Goal: Task Accomplishment & Management: Complete application form

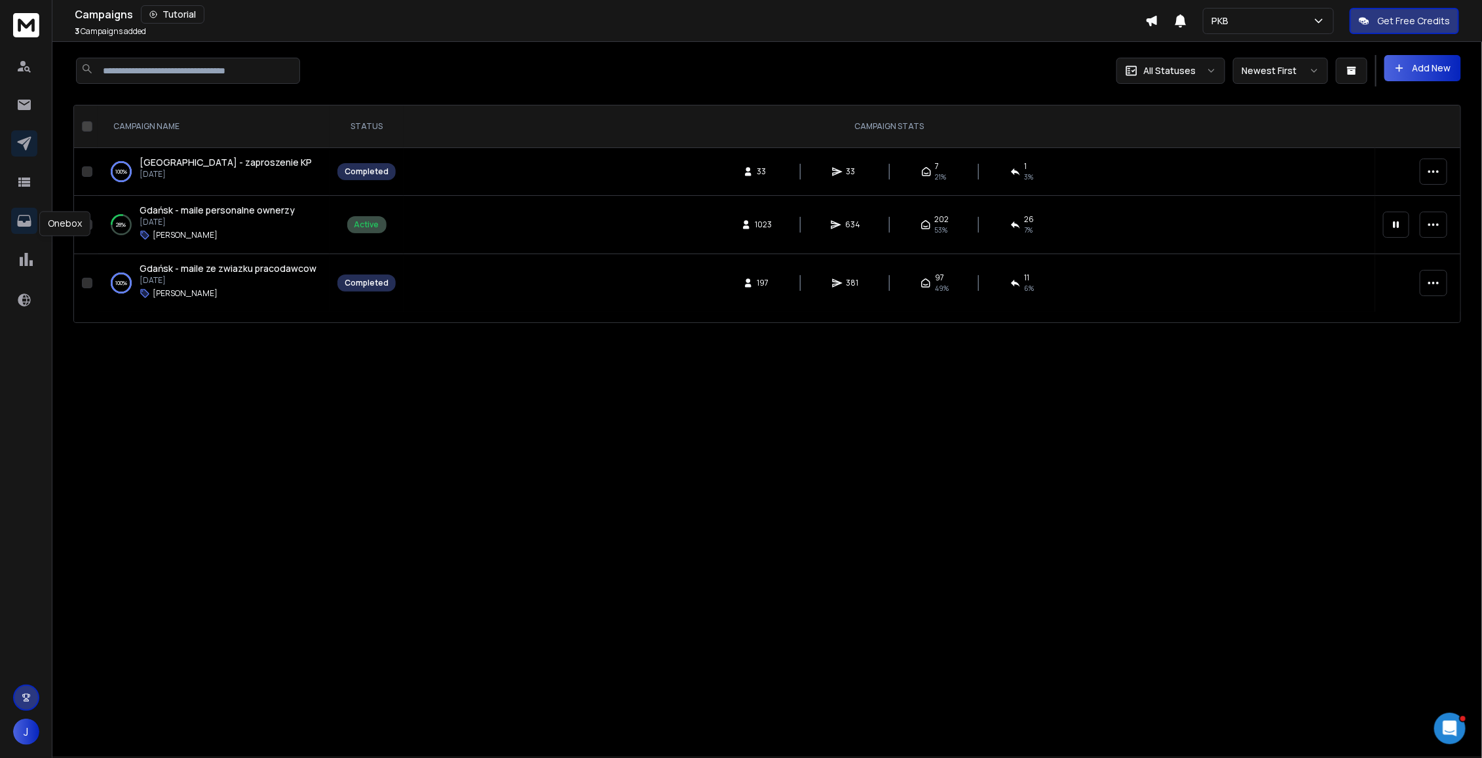
click at [24, 225] on icon at bounding box center [24, 221] width 14 height 12
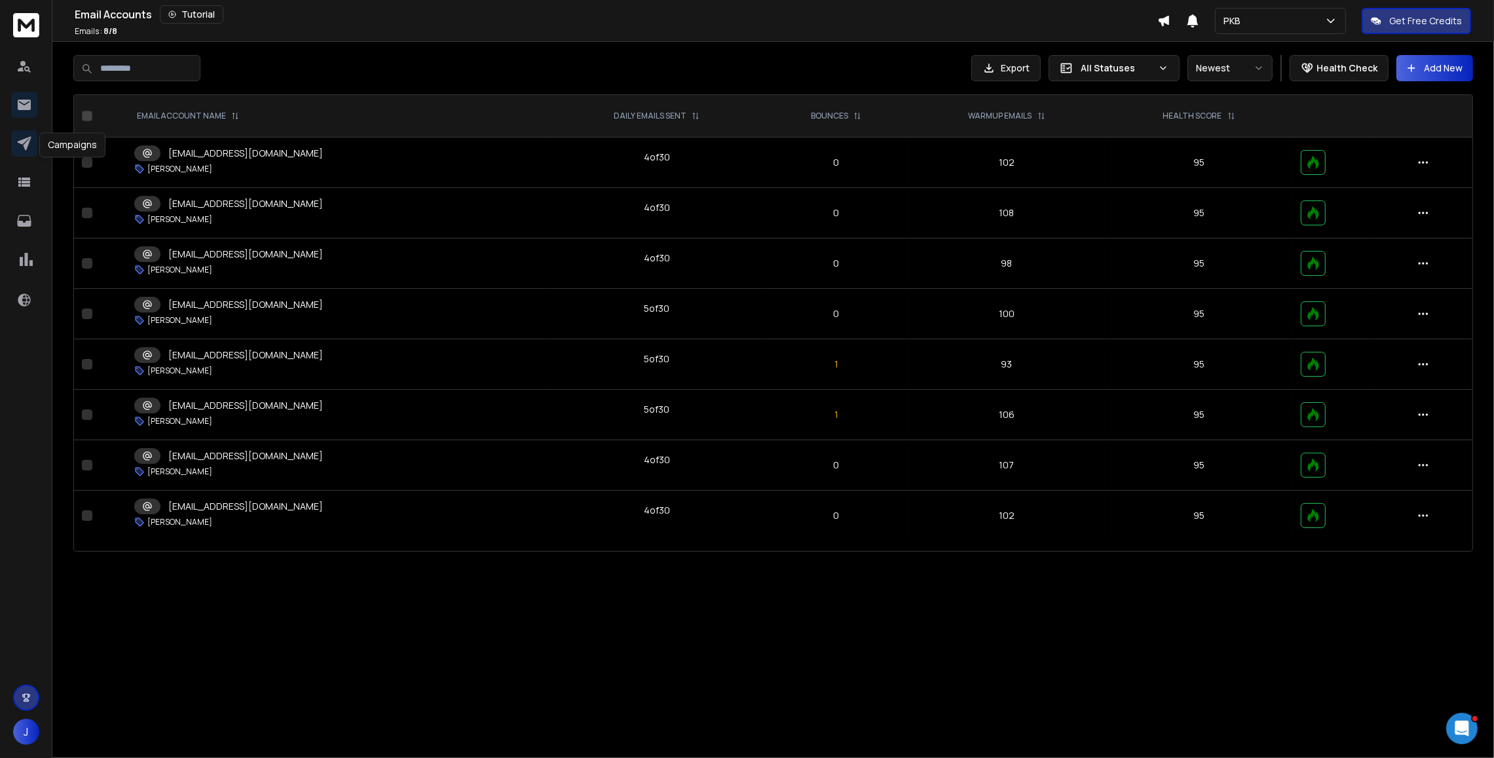
click at [20, 143] on icon at bounding box center [24, 144] width 14 height 14
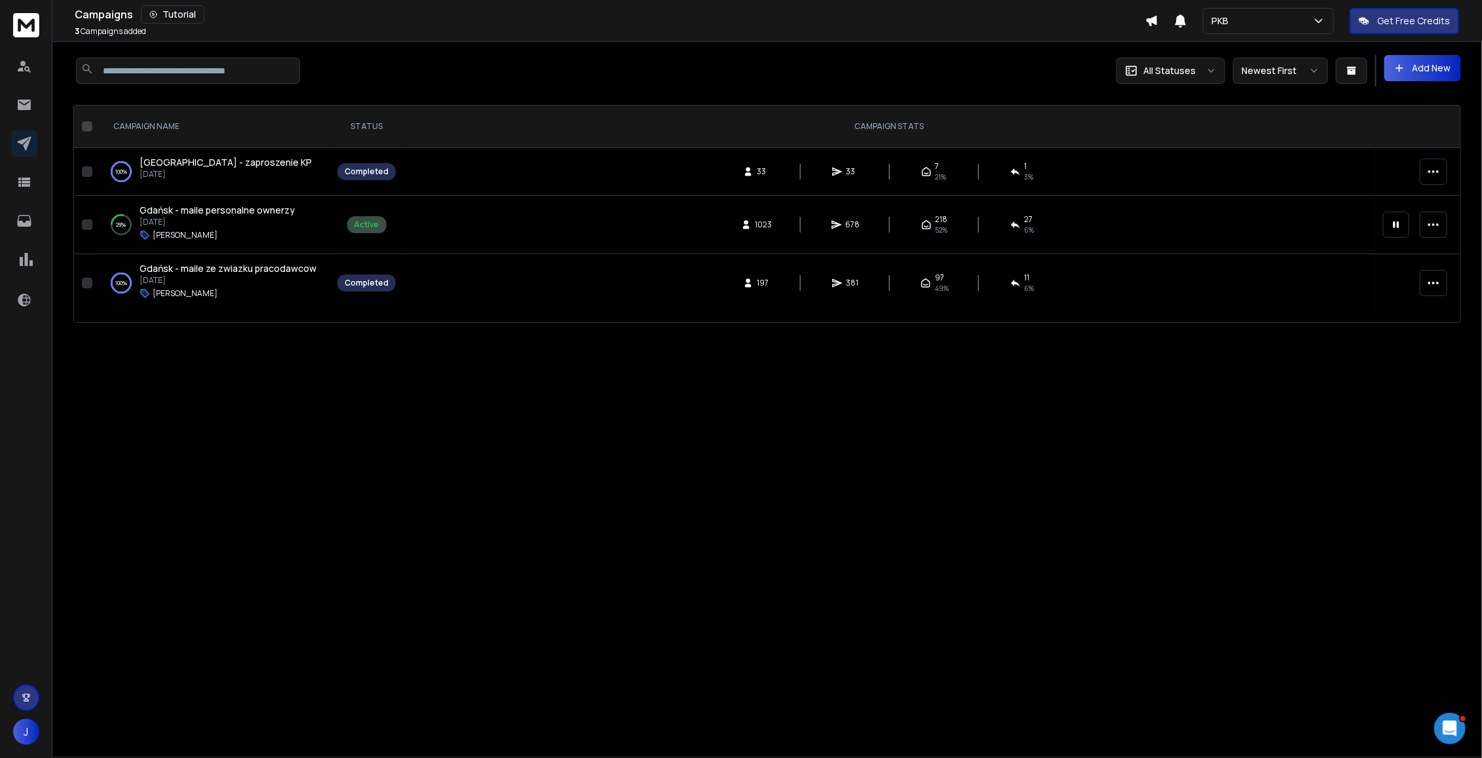
click at [1415, 73] on button "Add New" at bounding box center [1422, 68] width 77 height 26
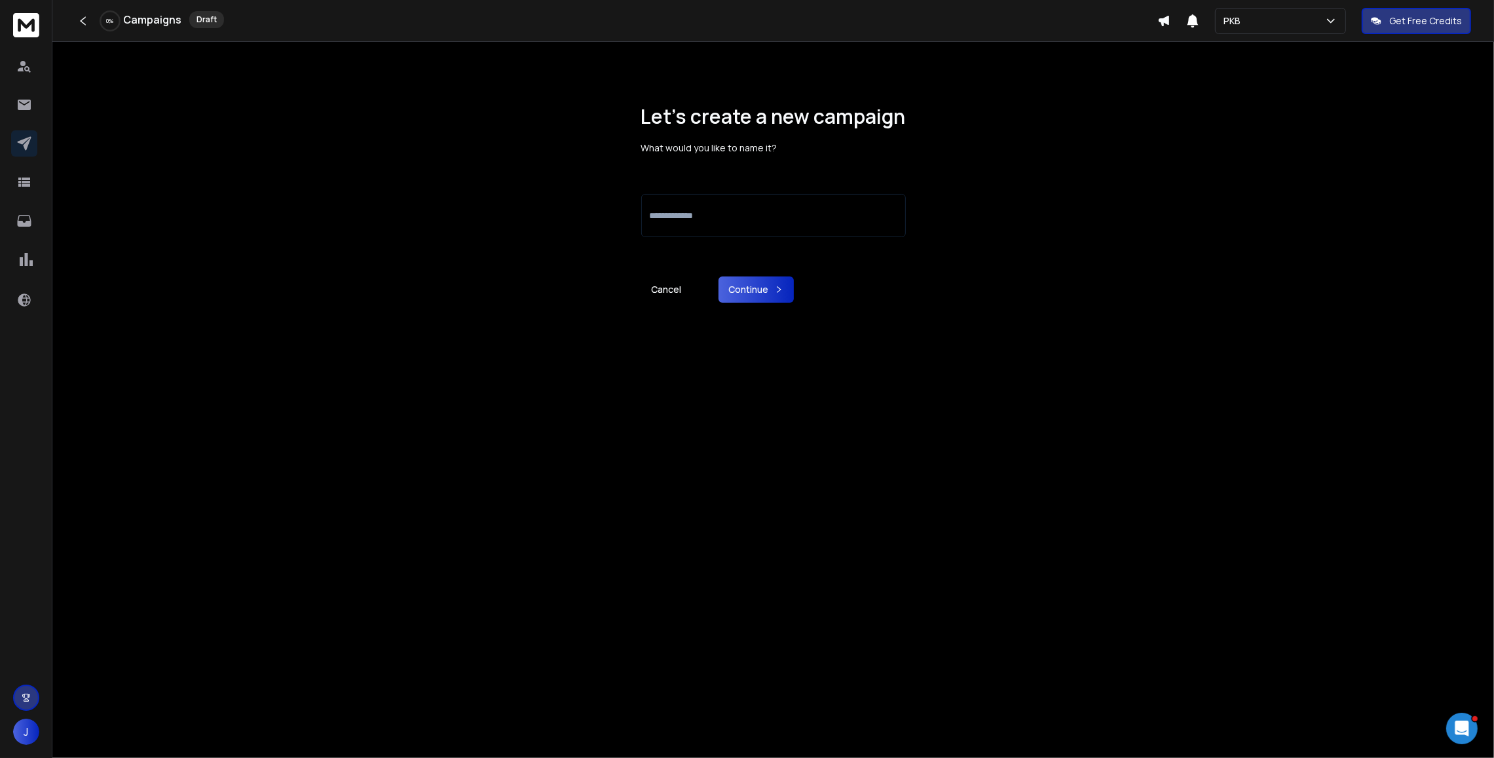
click at [826, 223] on input at bounding box center [773, 215] width 265 height 43
type input "**********"
click at [765, 291] on button "Continue" at bounding box center [756, 289] width 75 height 26
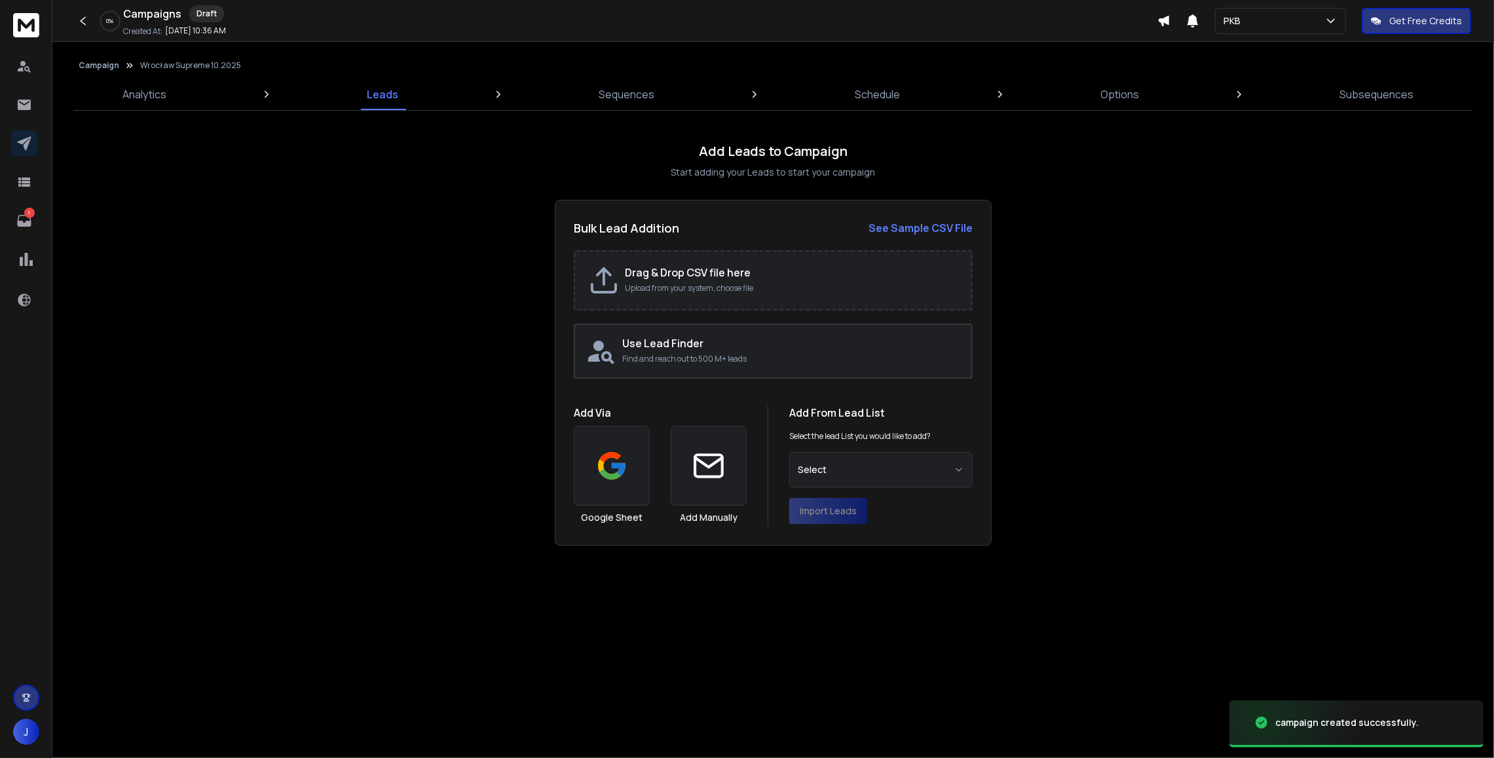
click at [1195, 297] on div "Add Leads to Campaign Start adding your Leads to start your campaign Bulk Lead …" at bounding box center [773, 337] width 1389 height 417
click at [622, 100] on p "Sequences" at bounding box center [627, 94] width 56 height 16
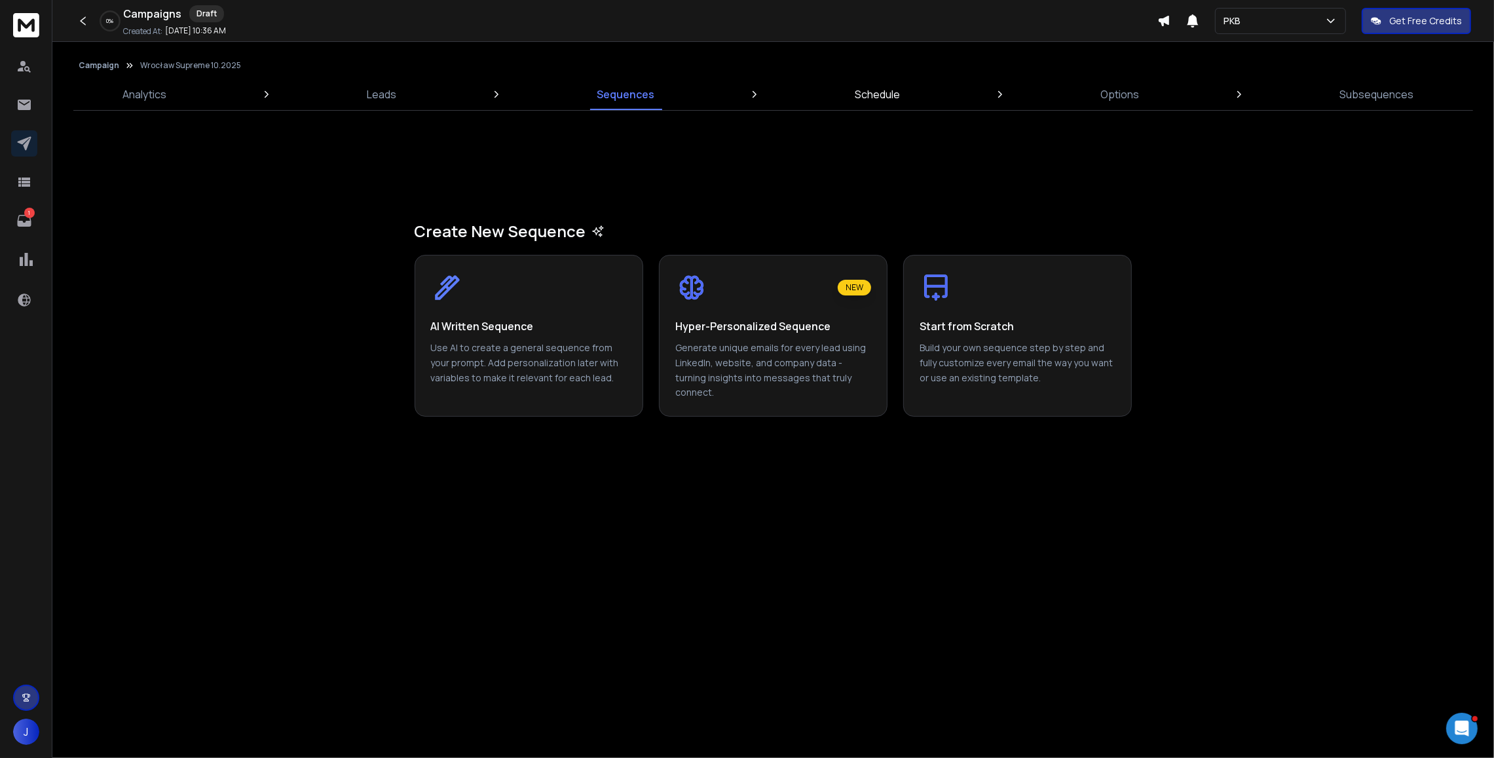
click at [864, 97] on p "Schedule" at bounding box center [877, 94] width 45 height 16
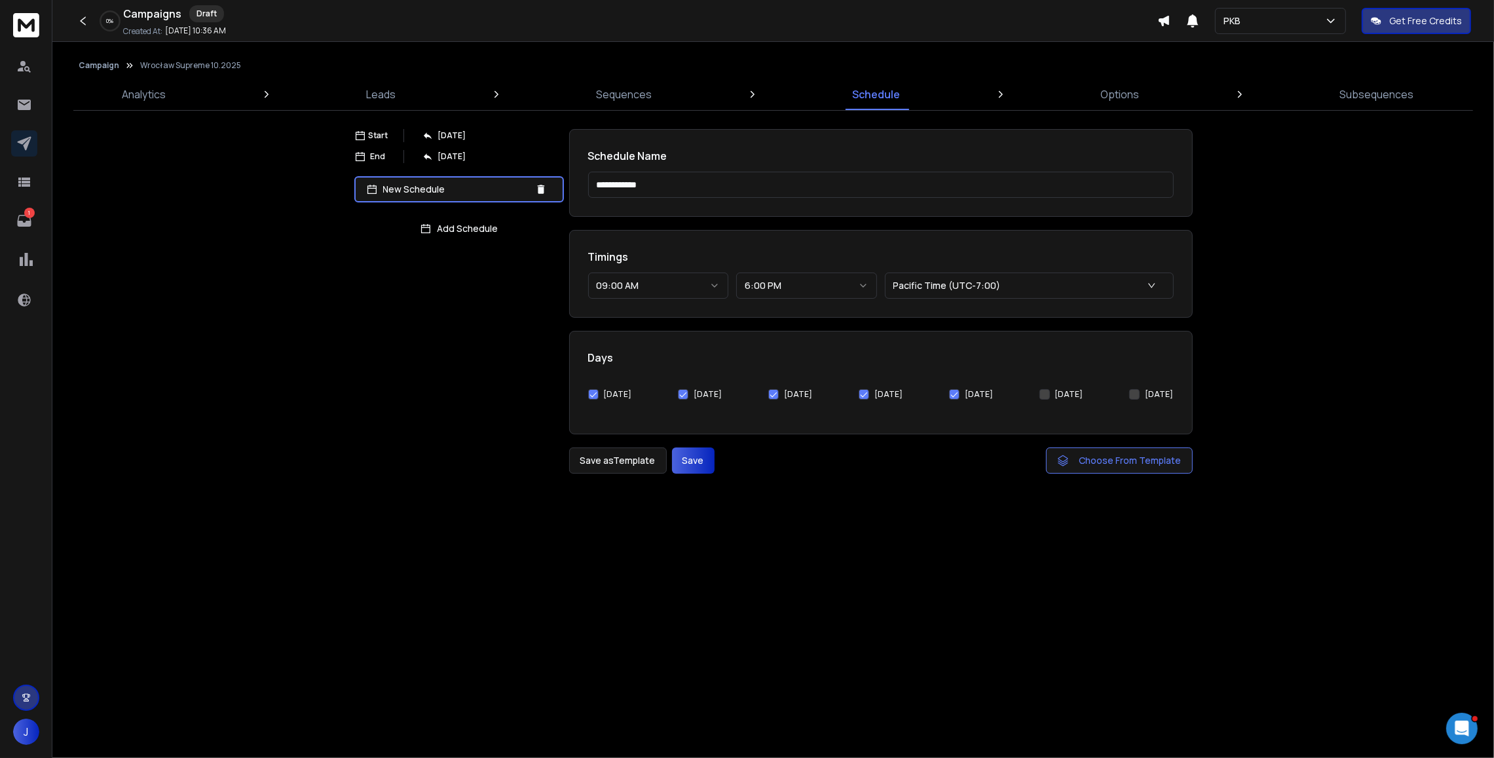
click at [466, 132] on p "[DATE]" at bounding box center [452, 135] width 28 height 10
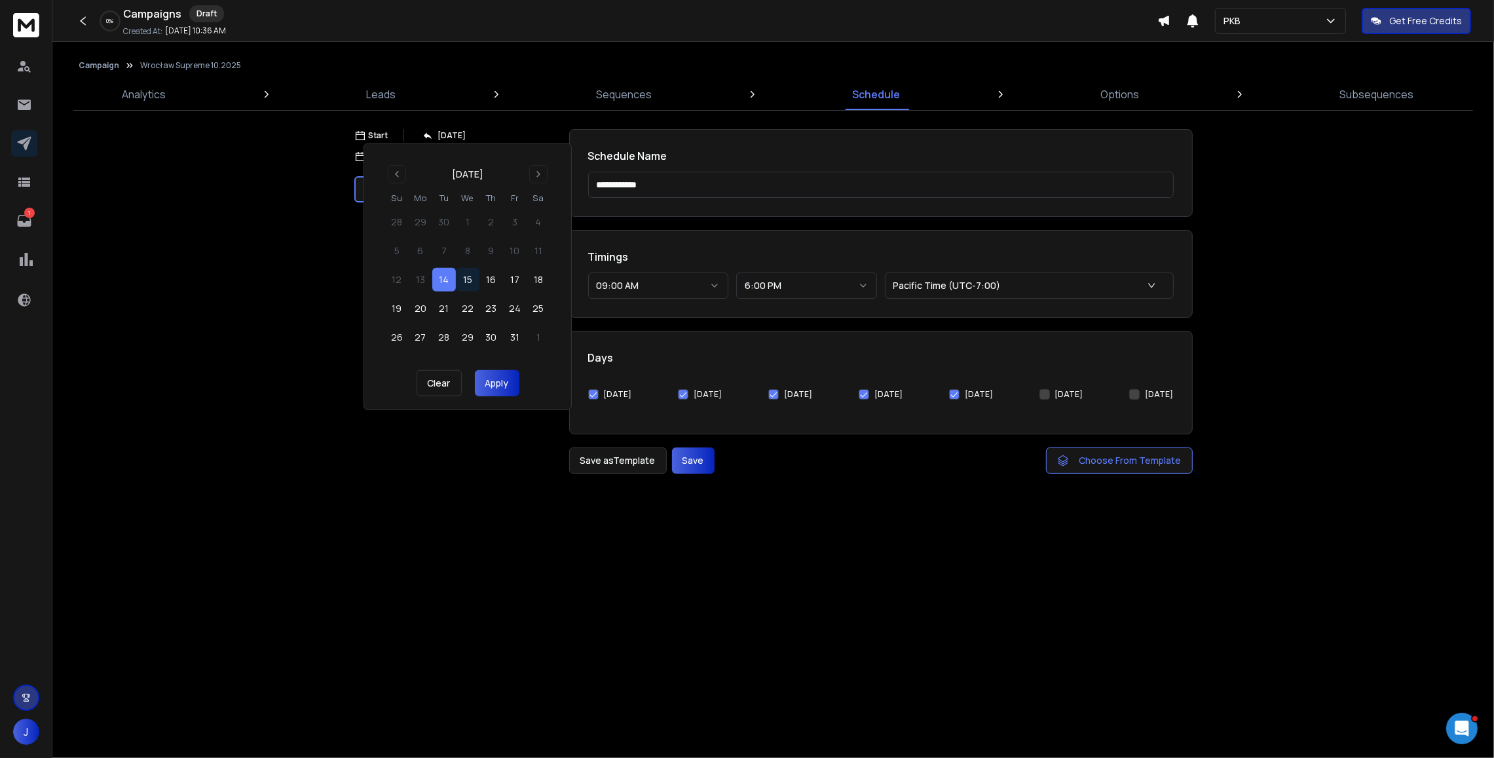
click at [464, 282] on button "15" at bounding box center [468, 280] width 24 height 24
click at [492, 367] on div "[DATE] Su Mo Tu We Th Fr Sa 28 29 30 1 2 3 4 5 6 7 8 9 10 11 12 13 14 15 16 17 …" at bounding box center [467, 276] width 207 height 265
click at [498, 388] on button "Apply" at bounding box center [497, 383] width 45 height 26
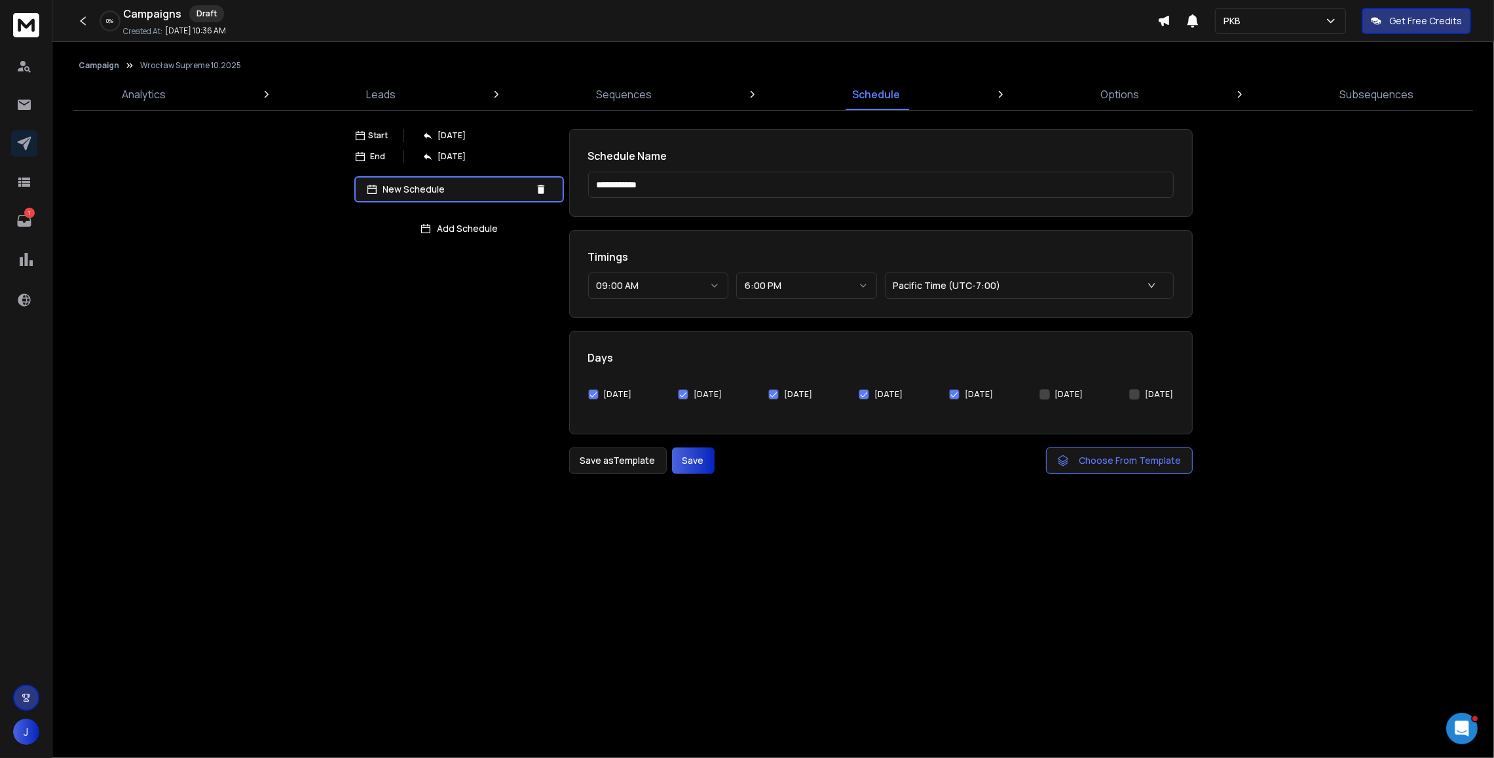
click at [466, 157] on p "[DATE]" at bounding box center [452, 156] width 28 height 10
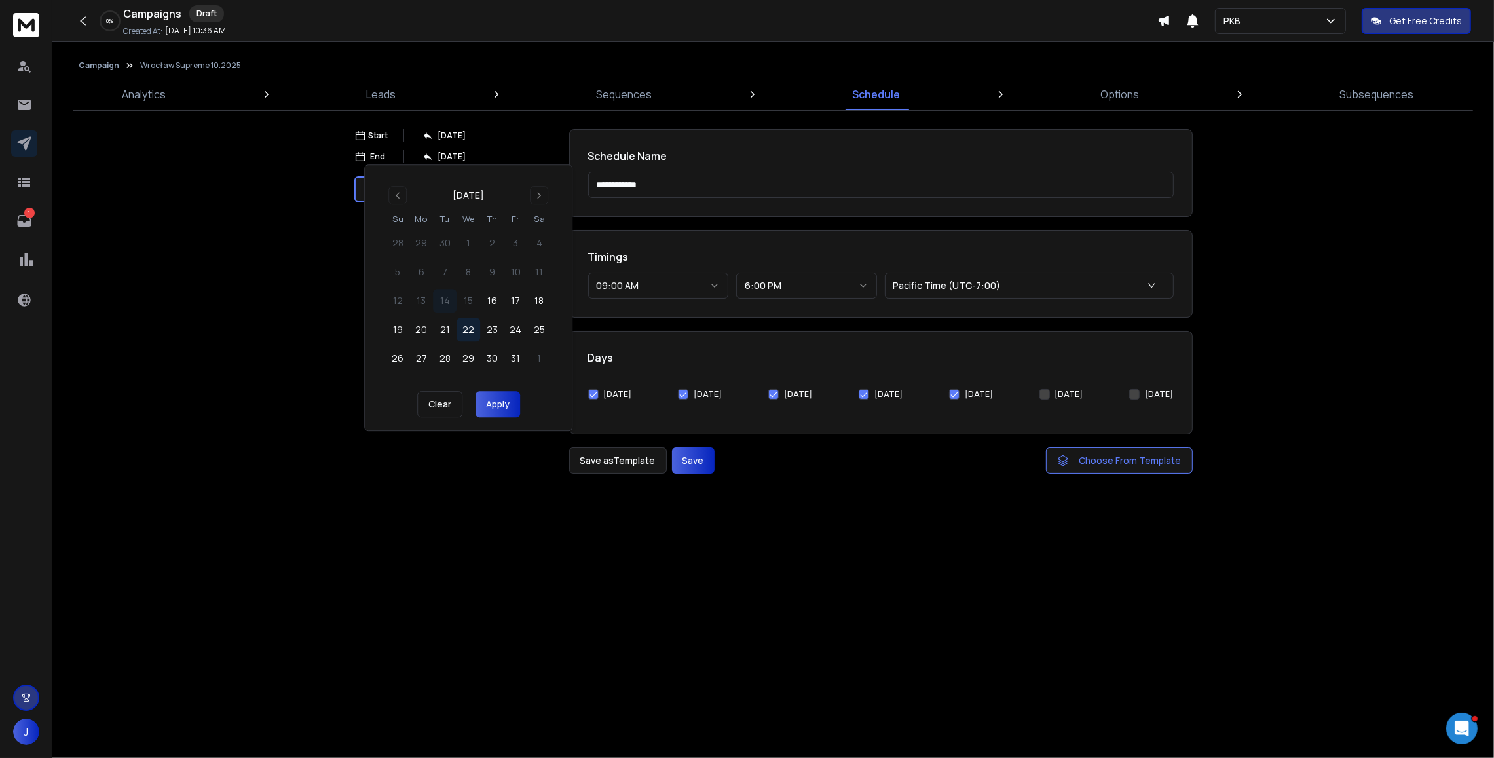
click at [470, 332] on button "22" at bounding box center [469, 330] width 24 height 24
click at [501, 404] on button "Apply" at bounding box center [498, 404] width 45 height 26
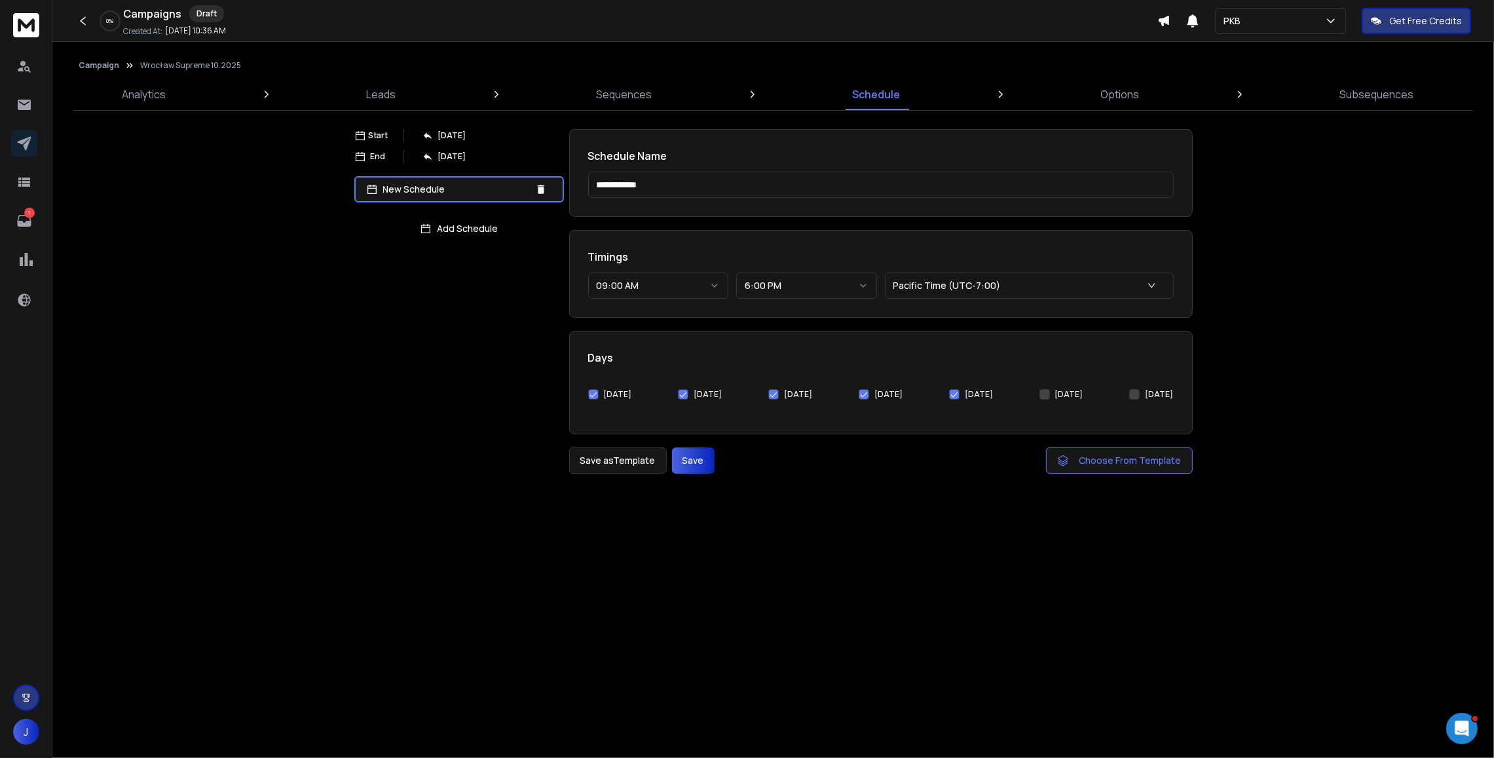
click at [705, 470] on button "Save" at bounding box center [693, 460] width 43 height 26
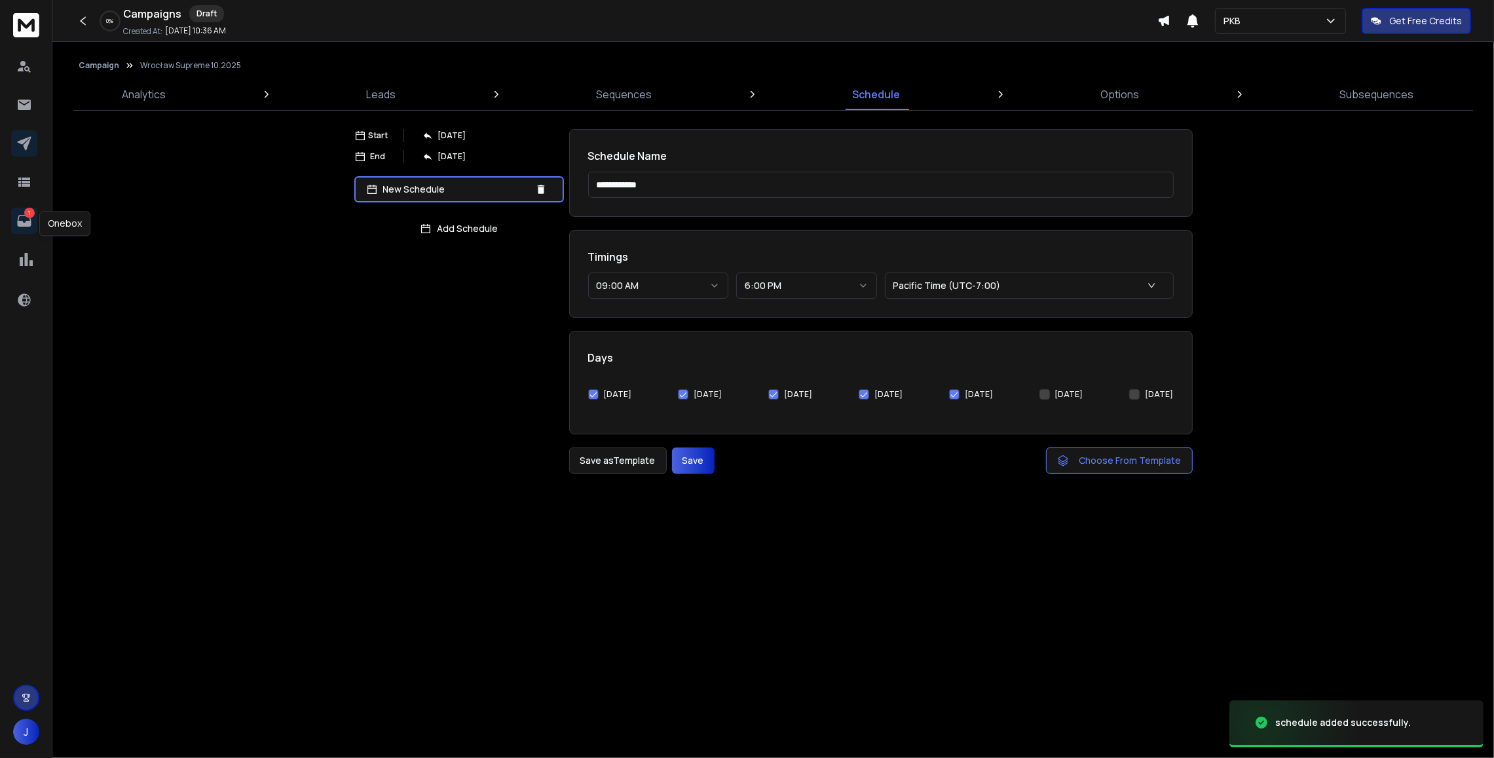
click at [29, 226] on icon at bounding box center [24, 221] width 14 height 12
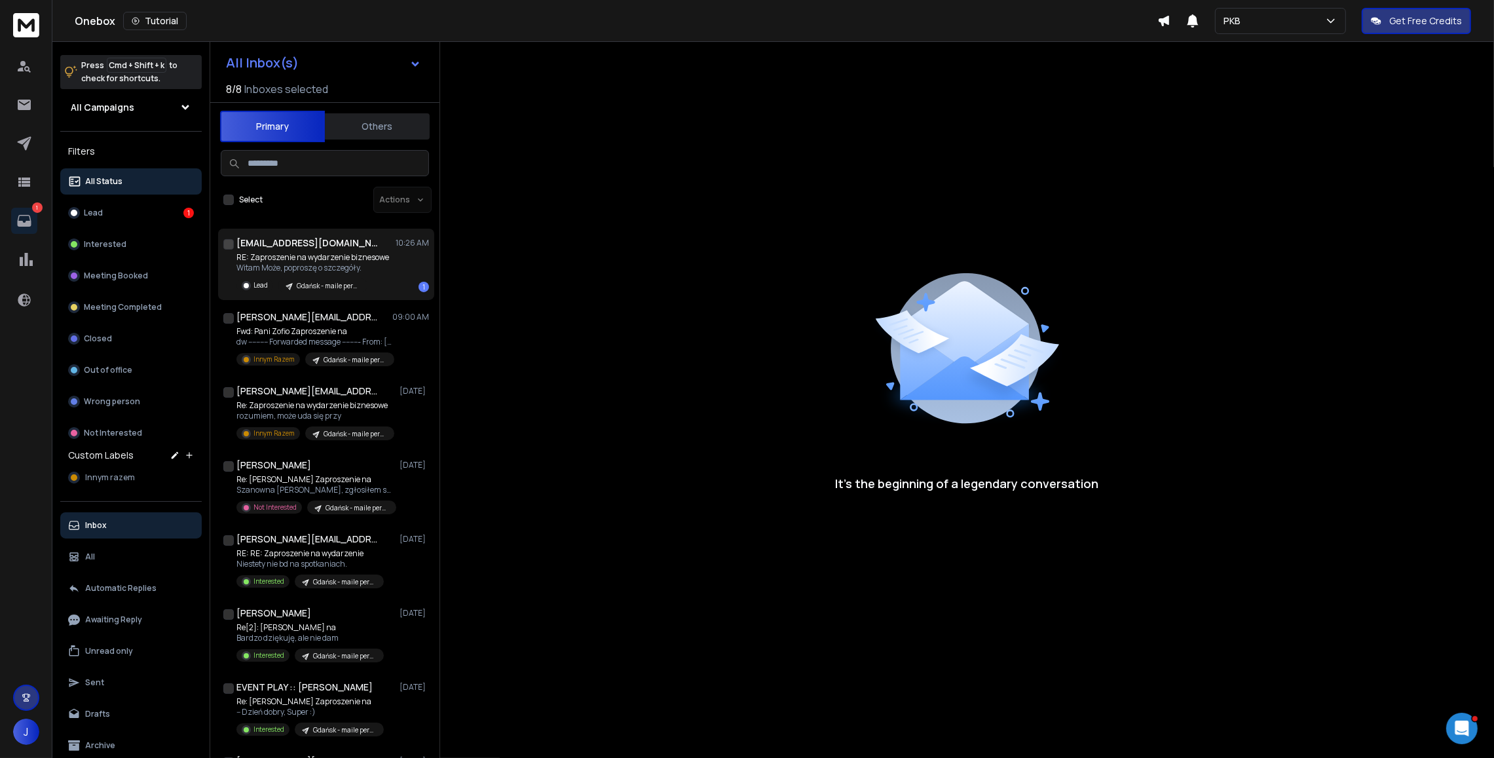
click at [308, 259] on p "RE: Zaproszenie na wydarzenie biznesowe" at bounding box center [312, 257] width 153 height 10
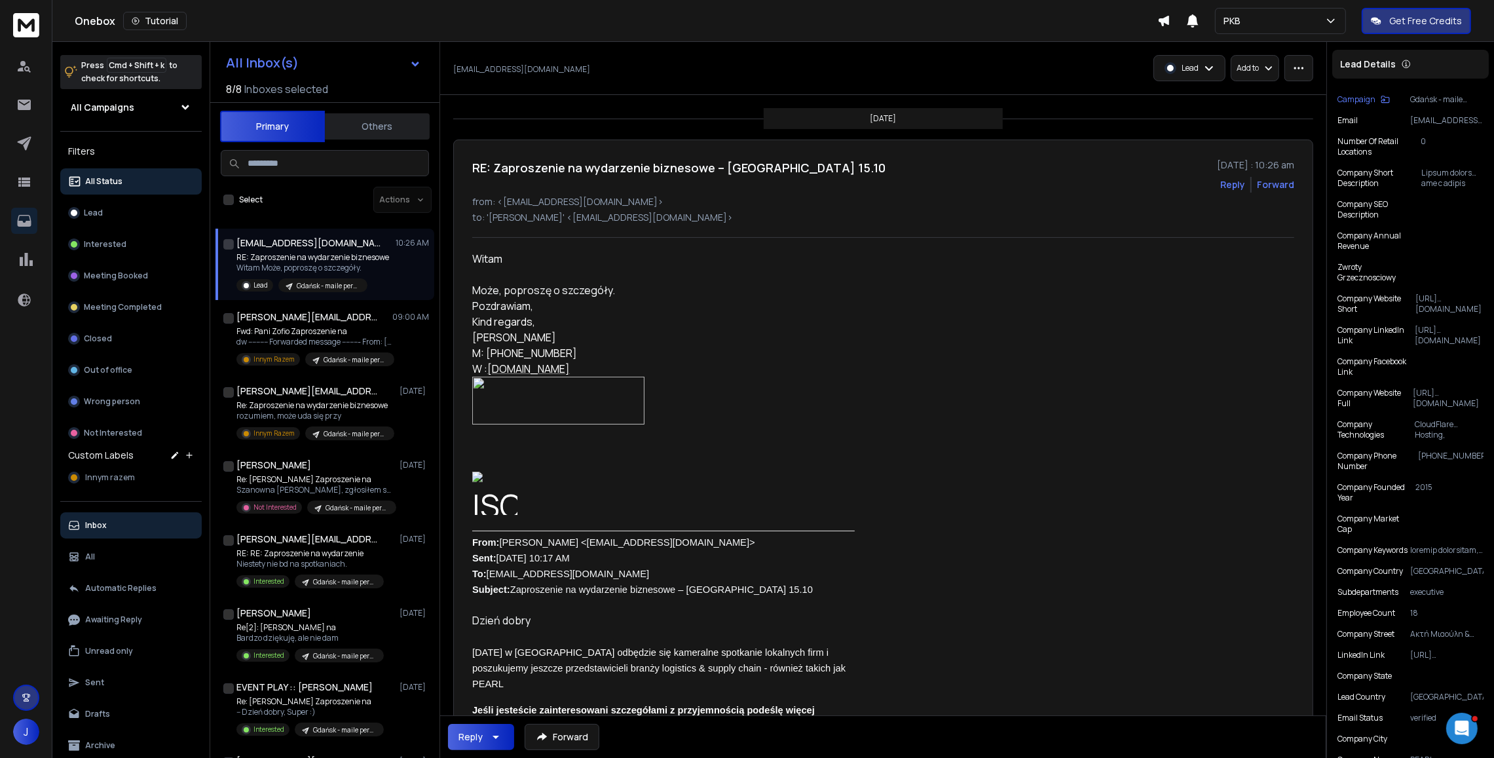
click at [494, 739] on icon "button" at bounding box center [496, 737] width 16 height 16
click at [495, 673] on p "Reply" at bounding box center [473, 677] width 47 height 18
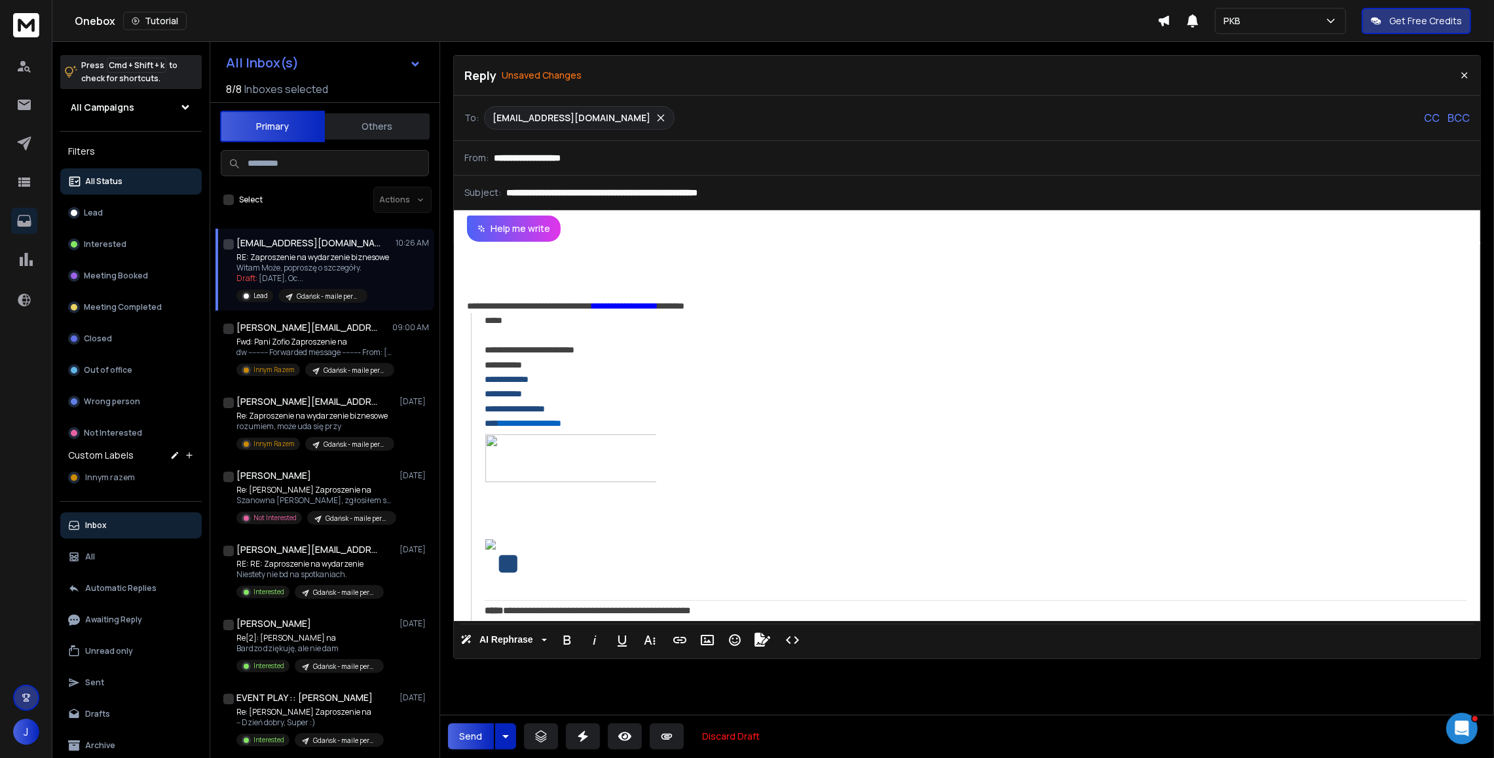
click at [1436, 115] on p "CC" at bounding box center [1432, 118] width 16 height 16
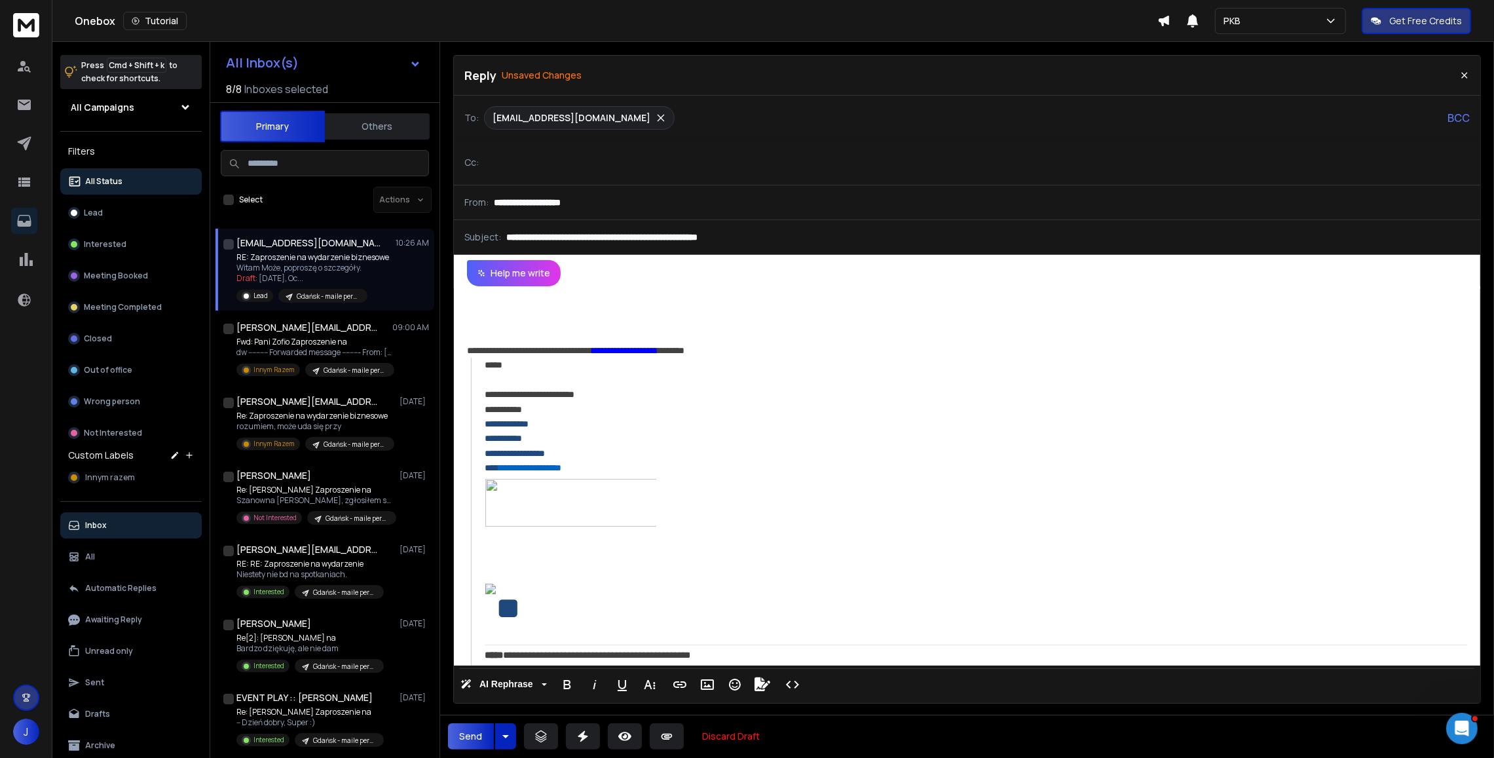
click at [681, 159] on div at bounding box center [977, 163] width 986 height 24
click at [674, 168] on div at bounding box center [977, 163] width 986 height 24
click at [534, 172] on input at bounding box center [530, 163] width 92 height 24
paste input "**********"
type input "**********"
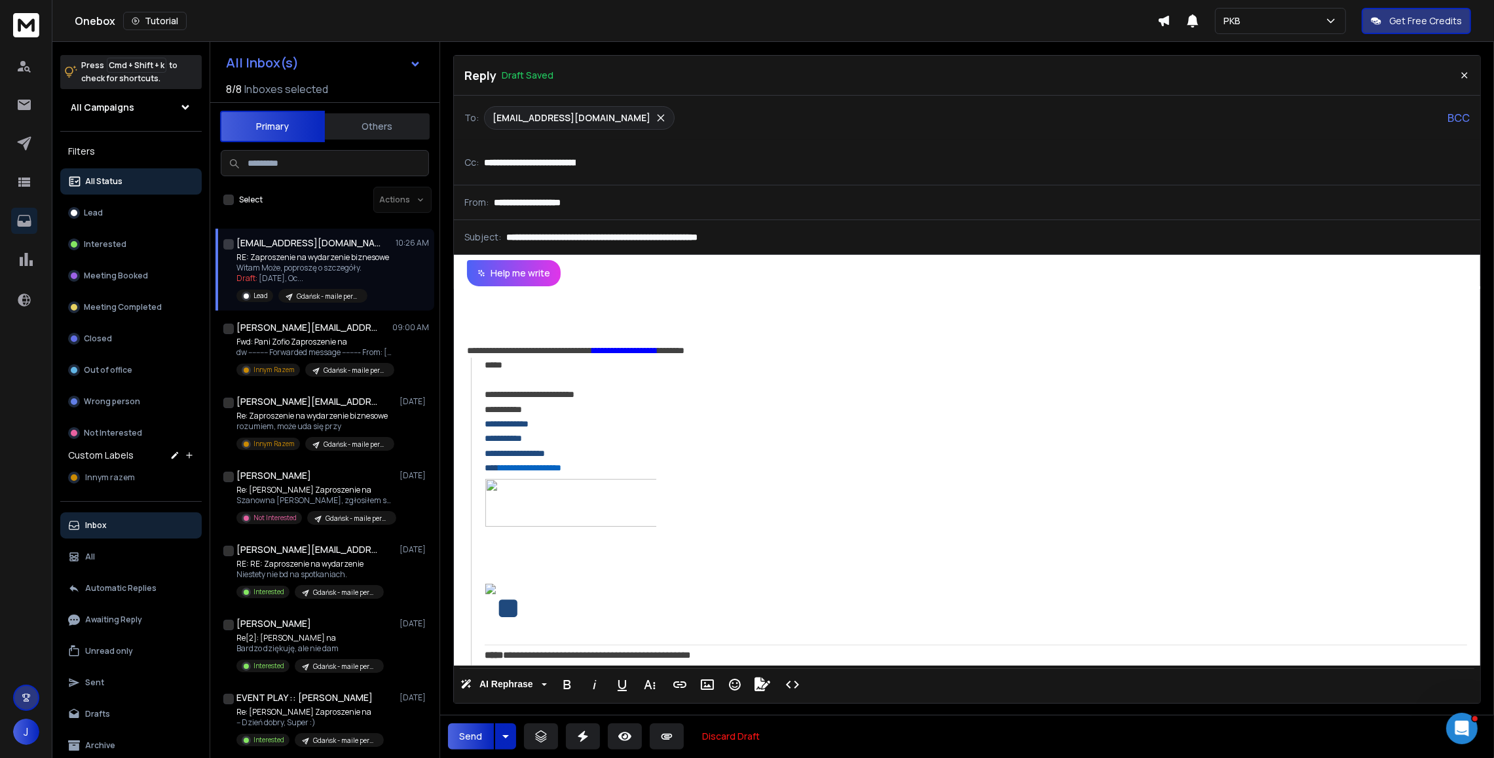
scroll to position [0, 47]
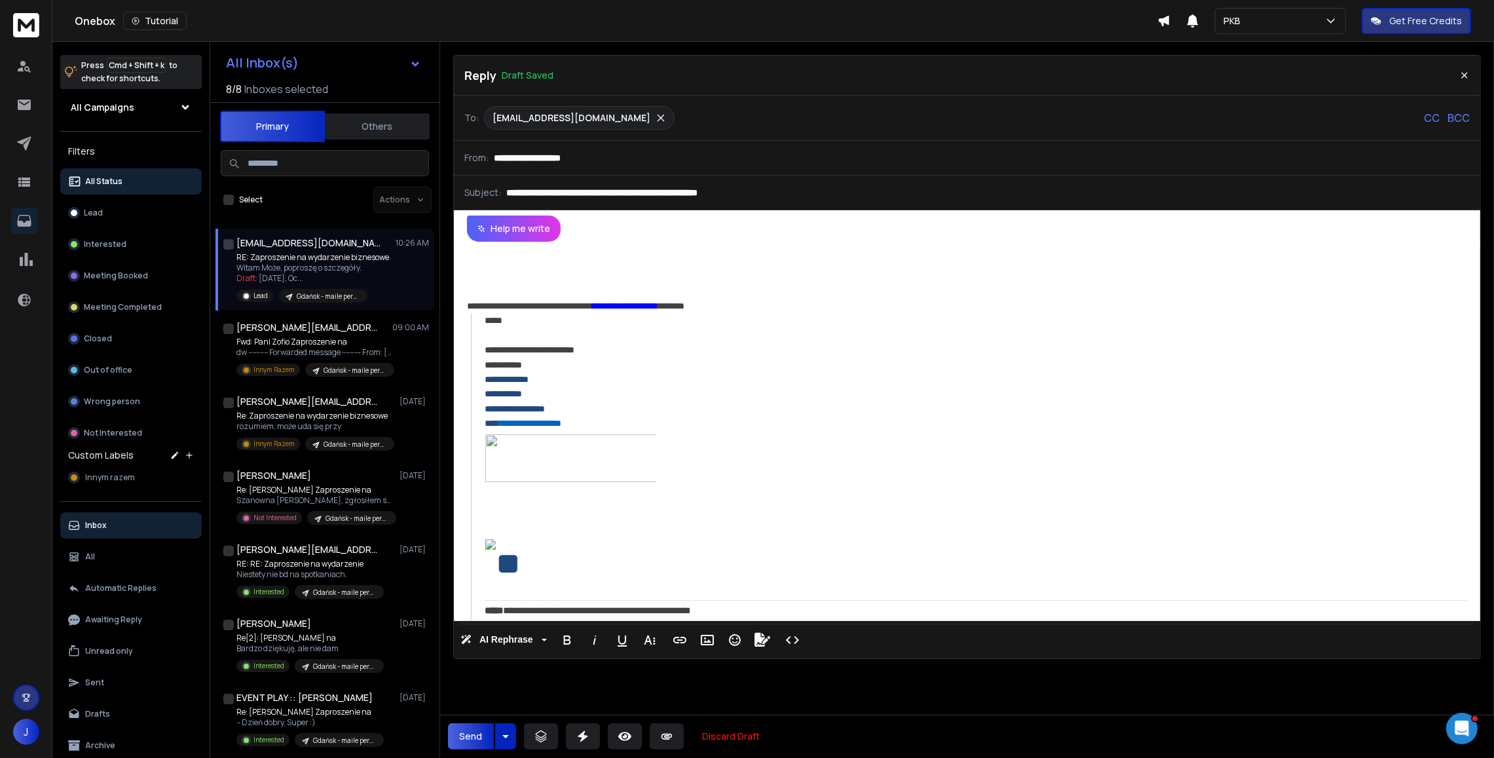
click at [680, 126] on input at bounding box center [726, 118] width 92 height 24
click at [1429, 117] on p "CC" at bounding box center [1432, 118] width 16 height 16
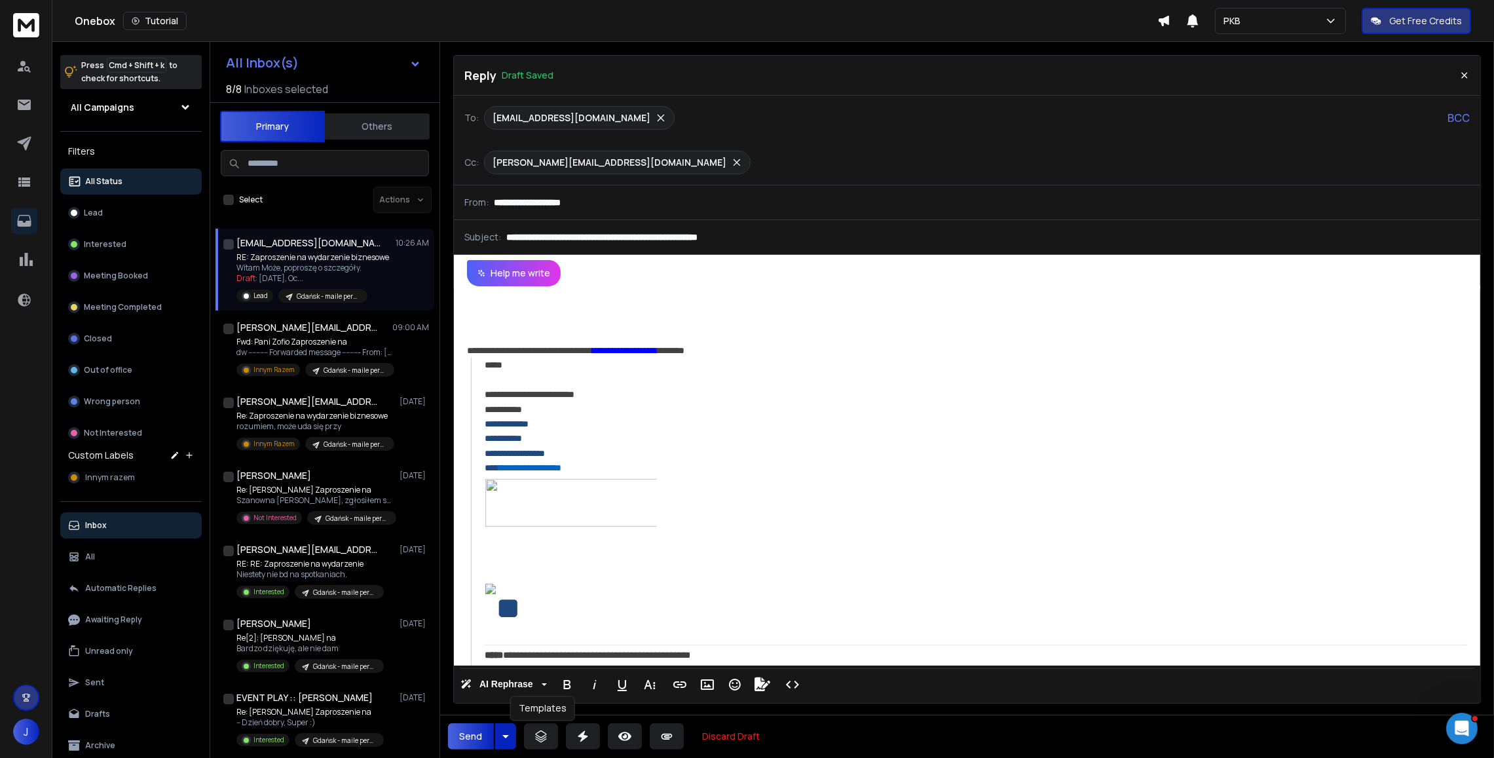
click at [549, 732] on button at bounding box center [541, 736] width 34 height 26
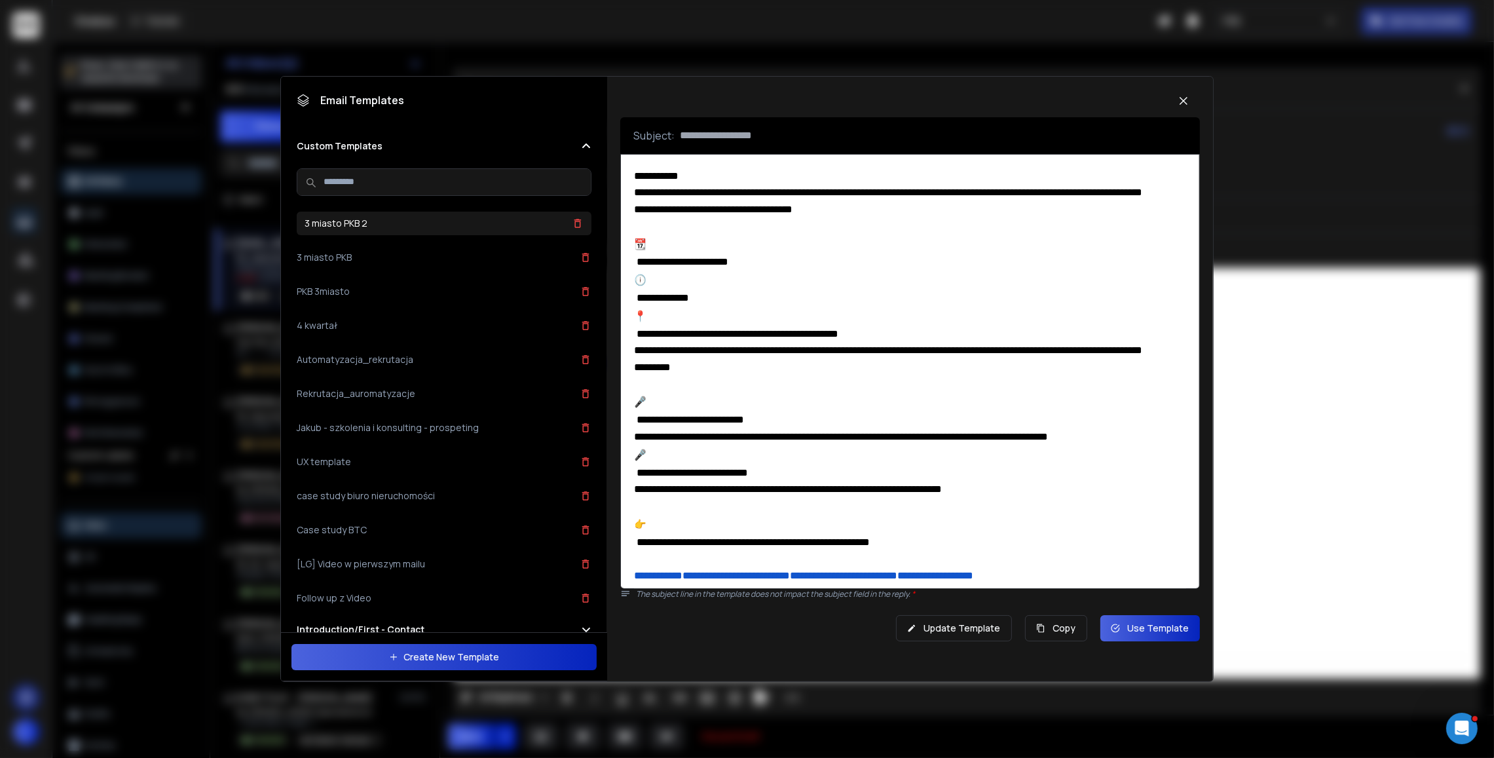
scroll to position [60, 0]
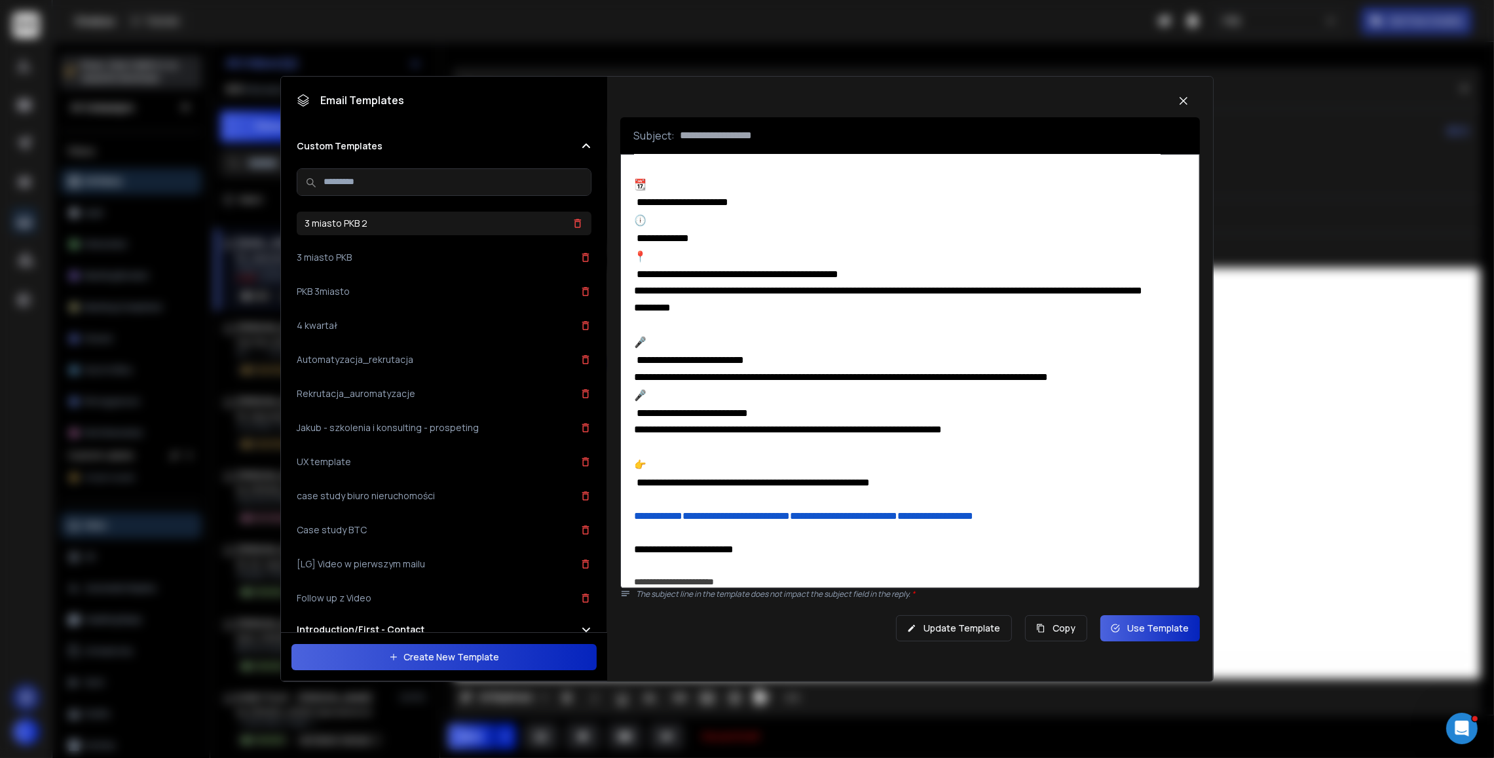
click at [1141, 633] on button "Use Template" at bounding box center [1150, 628] width 100 height 26
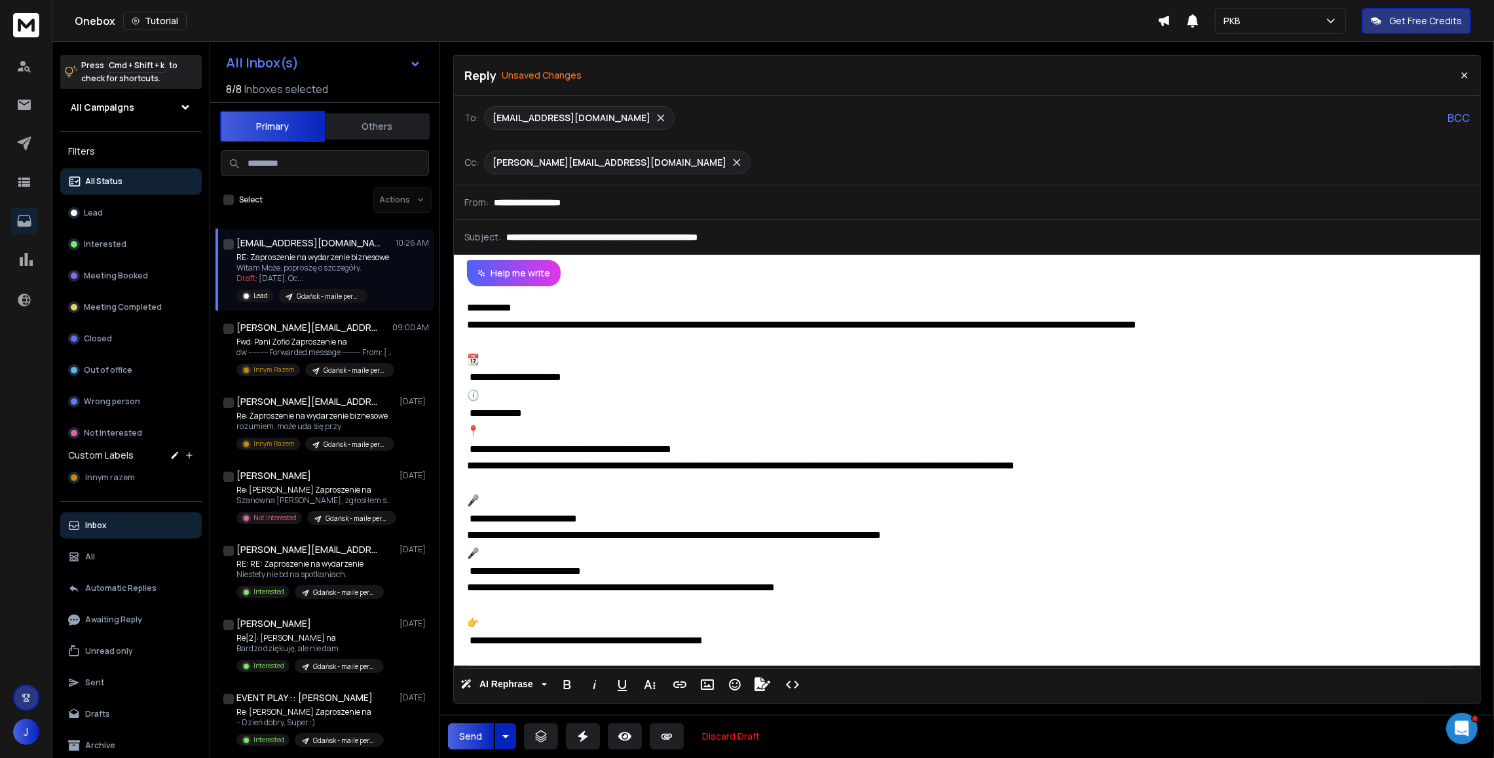
scroll to position [61, 0]
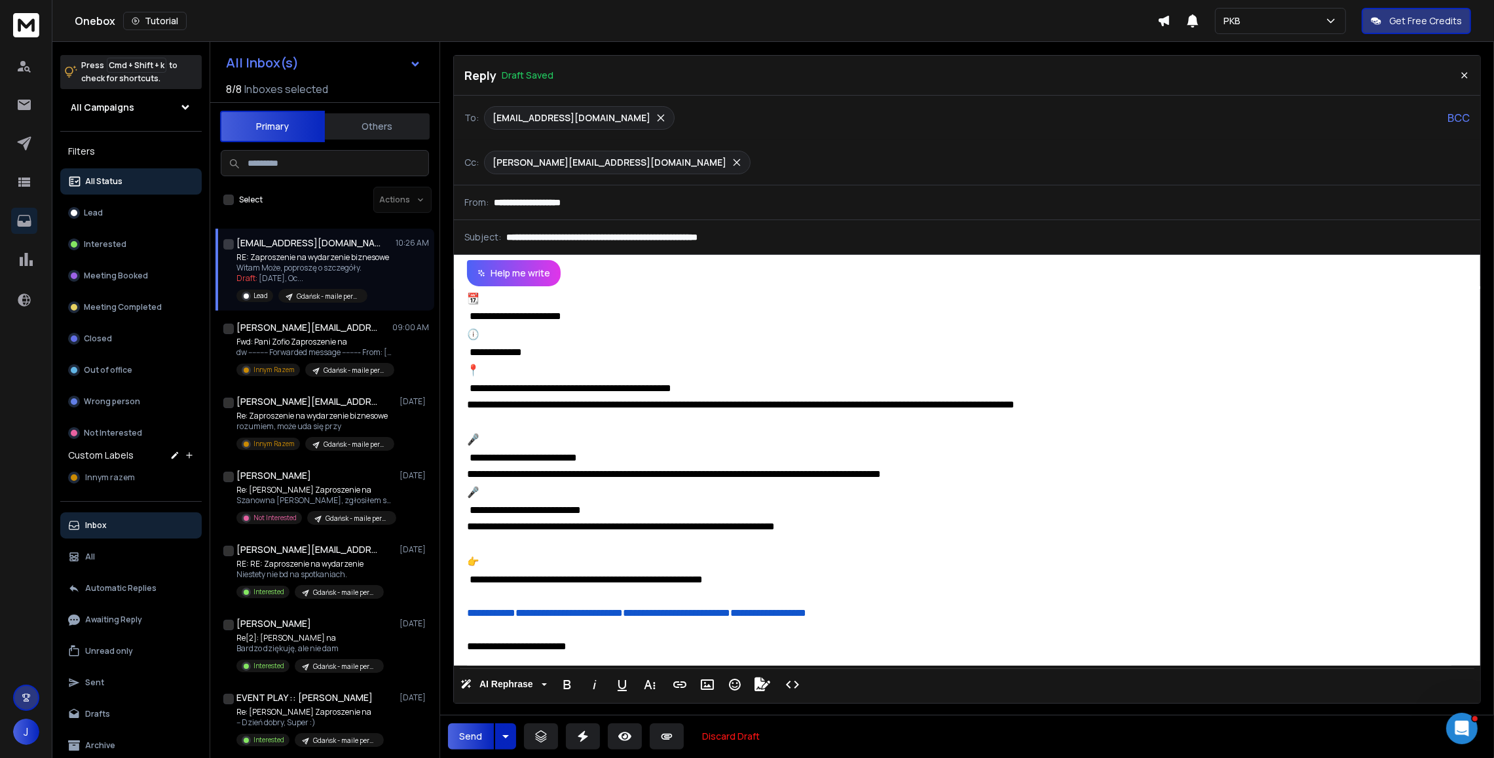
click at [533, 645] on div "**********" at bounding box center [967, 494] width 1026 height 417
click at [533, 679] on span "AI Rephrase" at bounding box center [506, 684] width 59 height 11
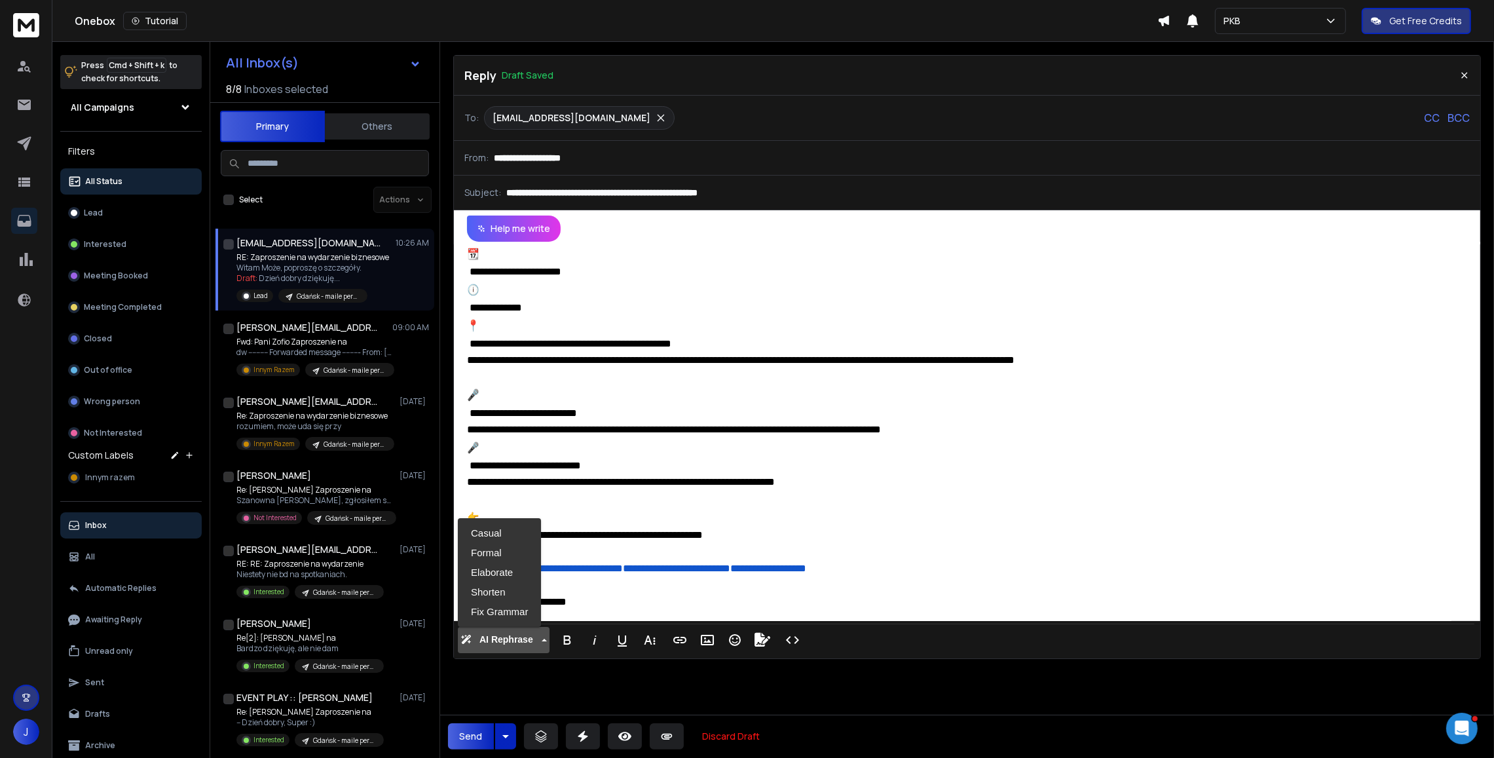
click at [675, 585] on div at bounding box center [965, 585] width 997 height 17
click at [548, 601] on div "**********" at bounding box center [959, 609] width 984 height 33
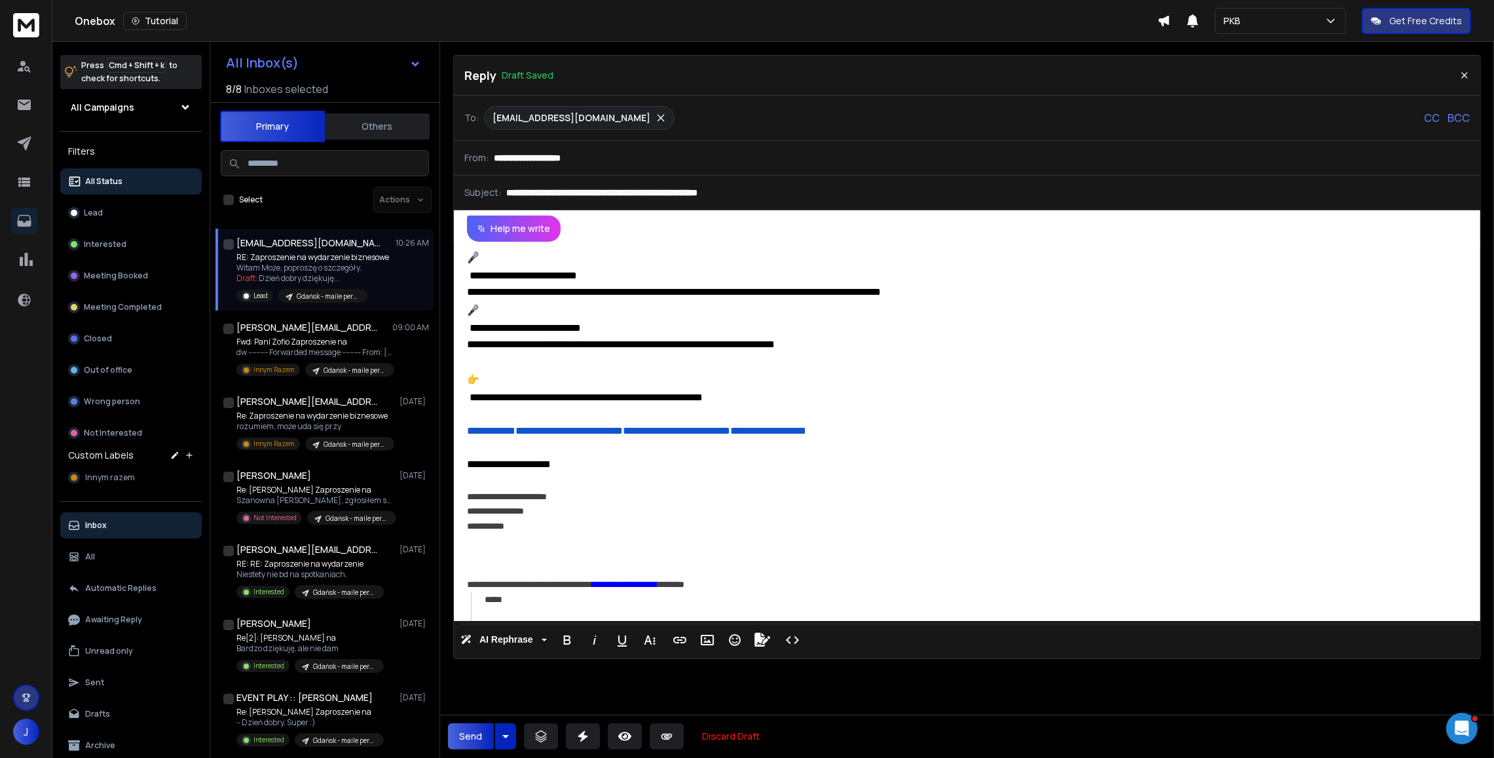
scroll to position [46, 0]
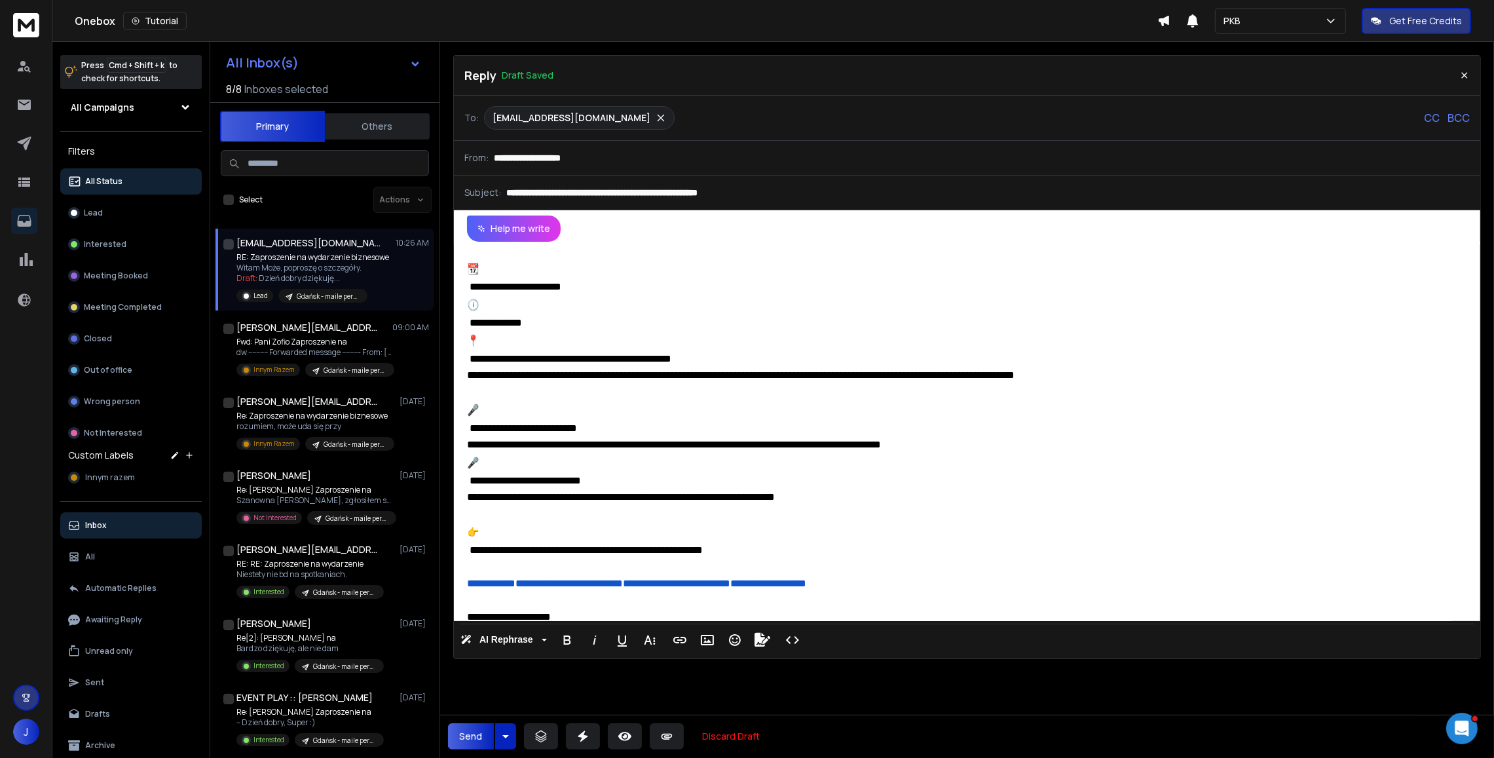
click at [472, 430] on div "**********" at bounding box center [959, 400] width 984 height 383
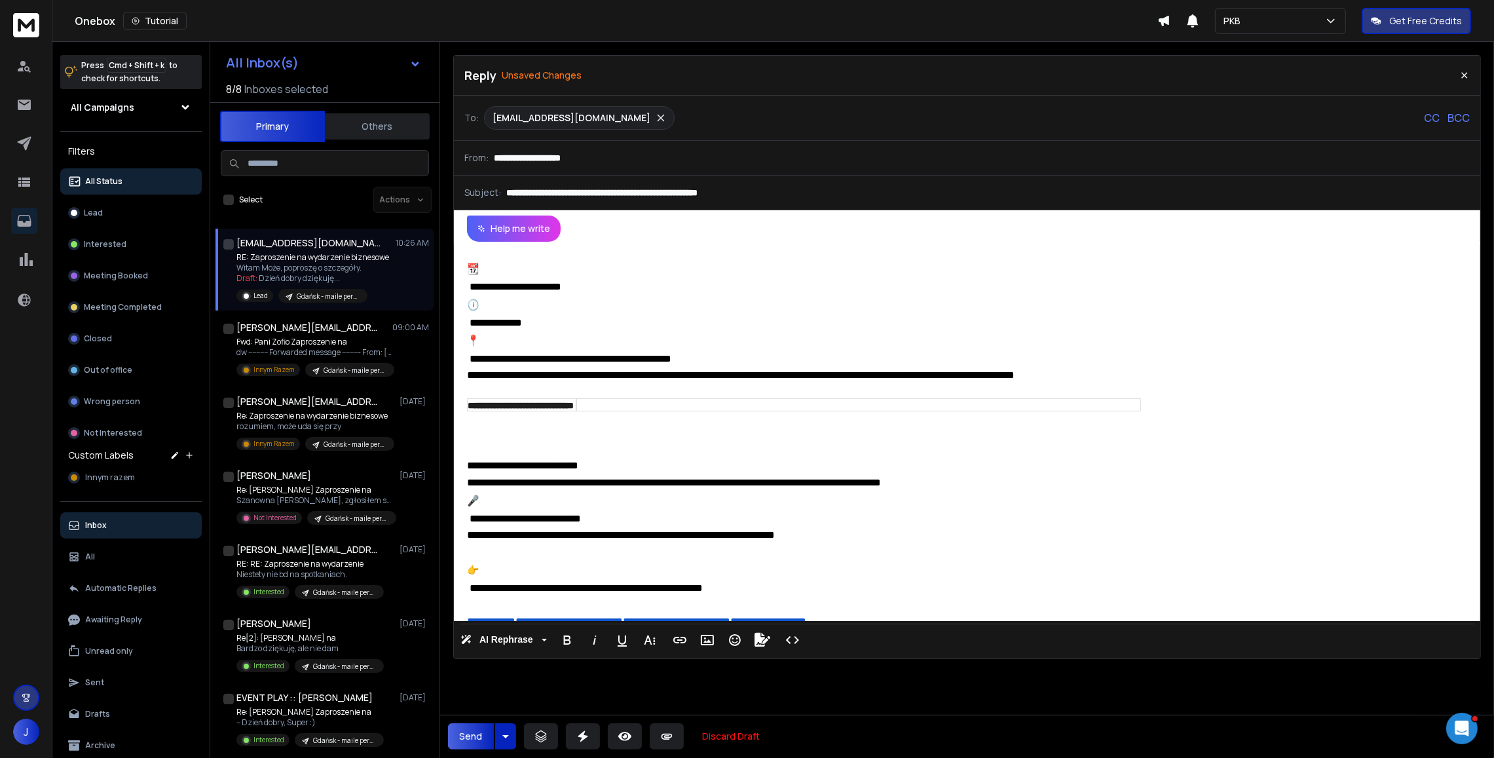
scroll to position [88, 0]
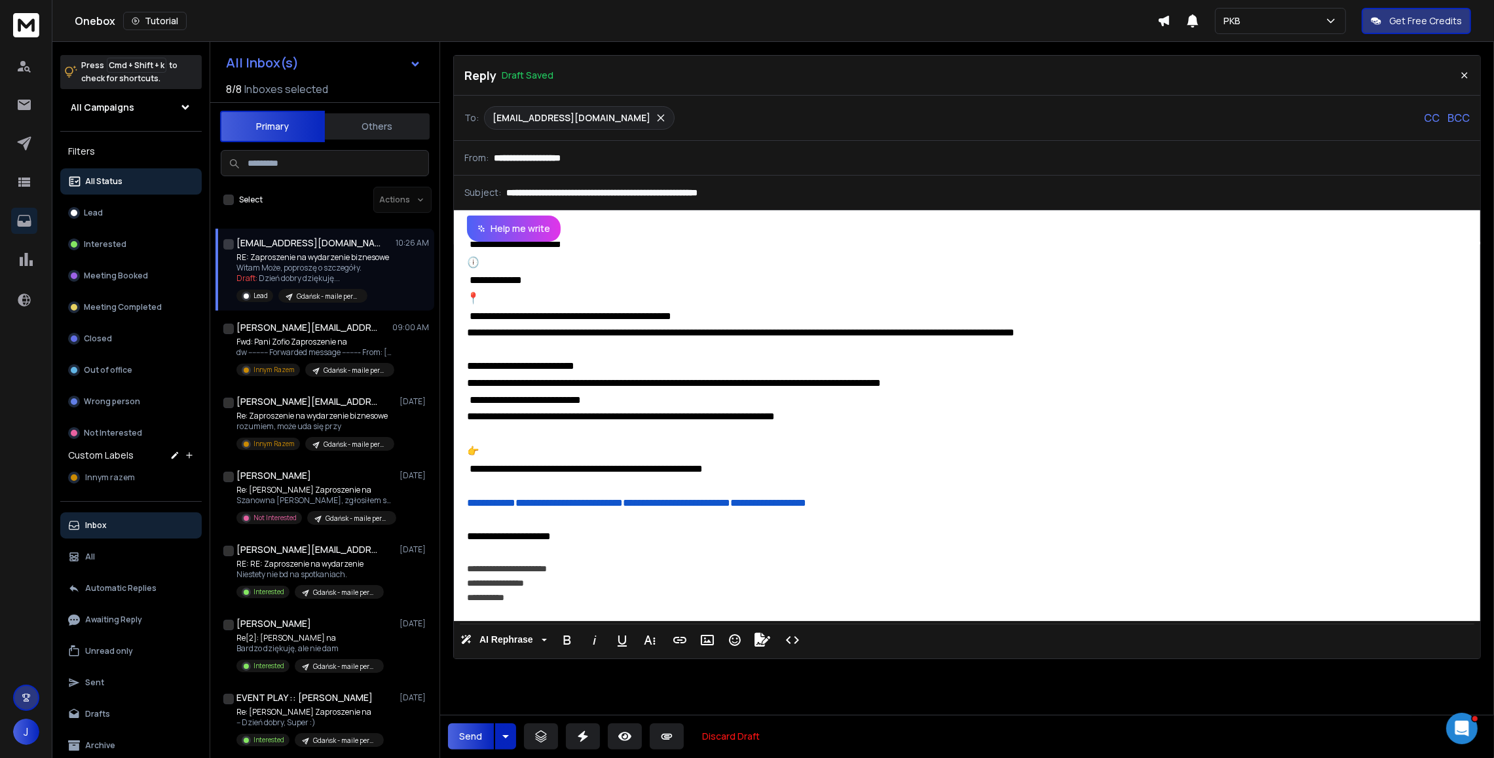
click at [1001, 384] on div "**********" at bounding box center [959, 338] width 984 height 345
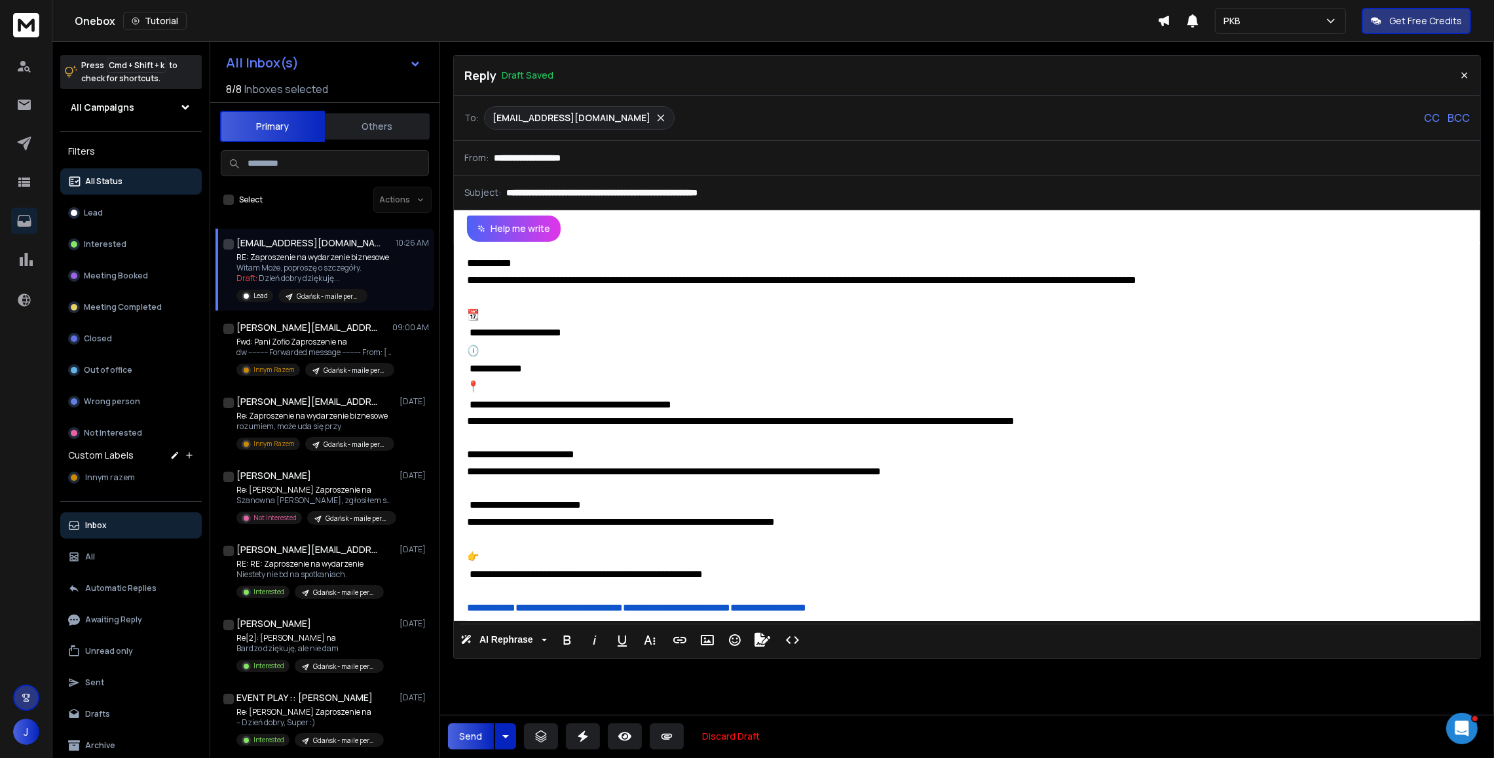
scroll to position [174, 0]
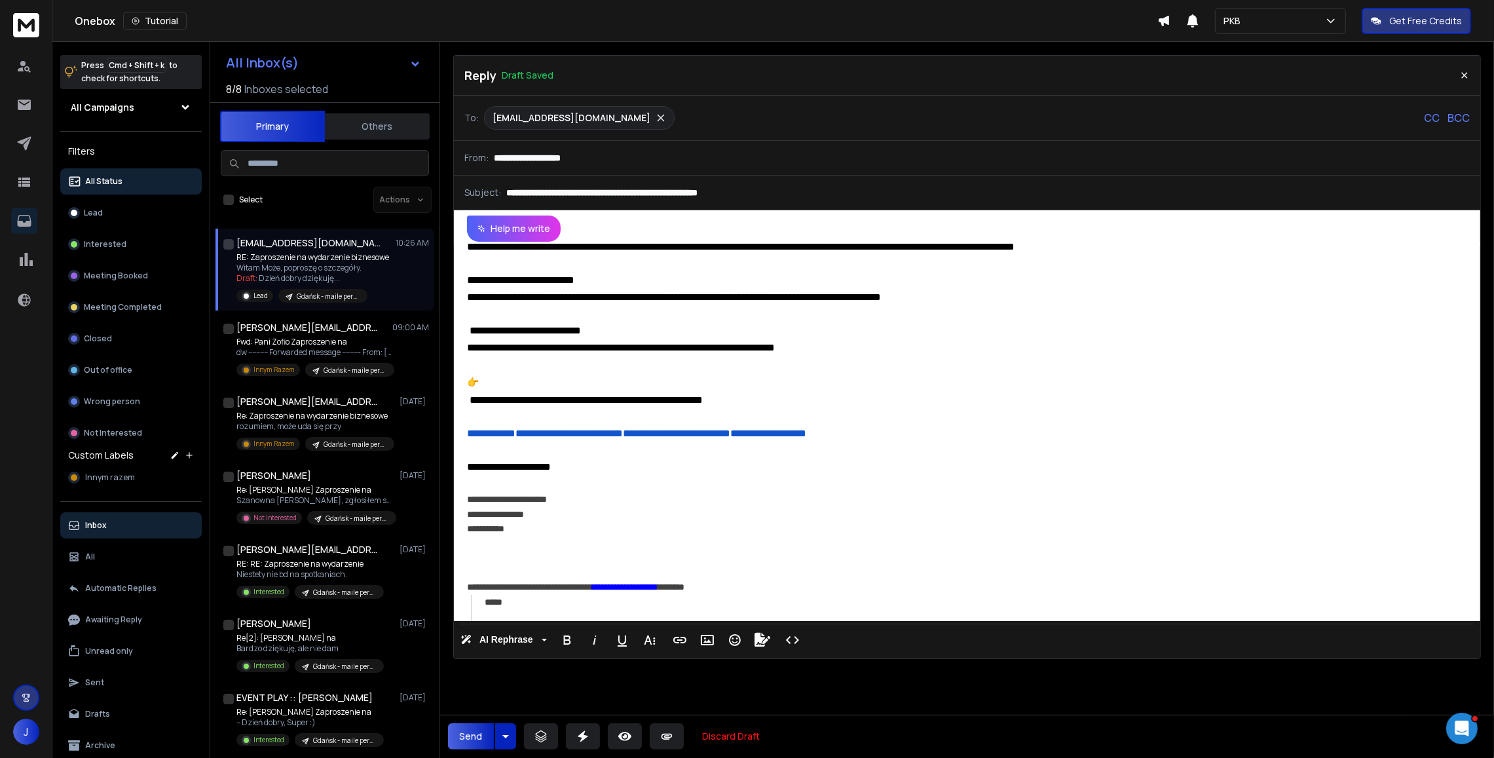
click at [469, 740] on button "Send" at bounding box center [471, 736] width 46 height 26
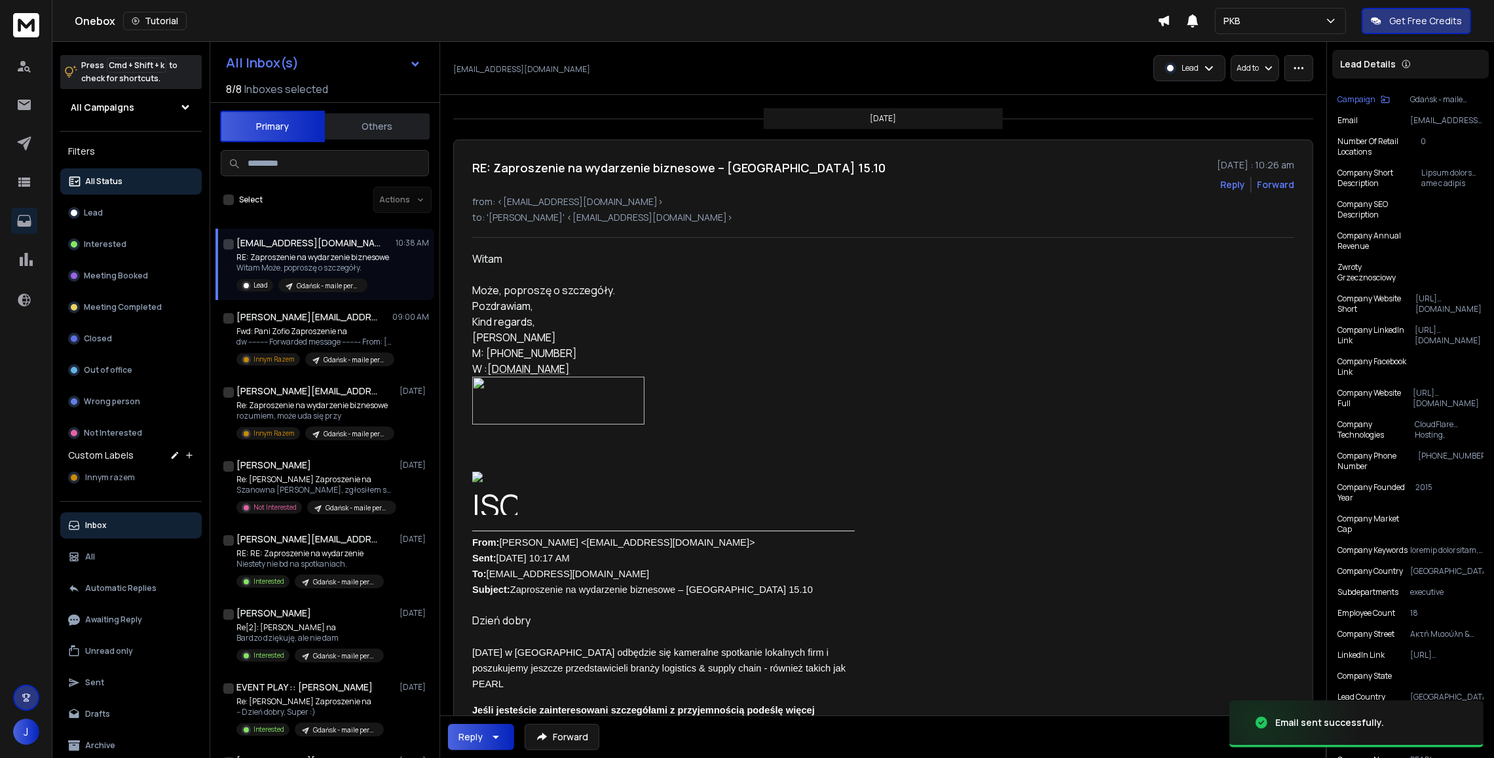
click at [1216, 64] on div "Lead" at bounding box center [1189, 68] width 71 height 25
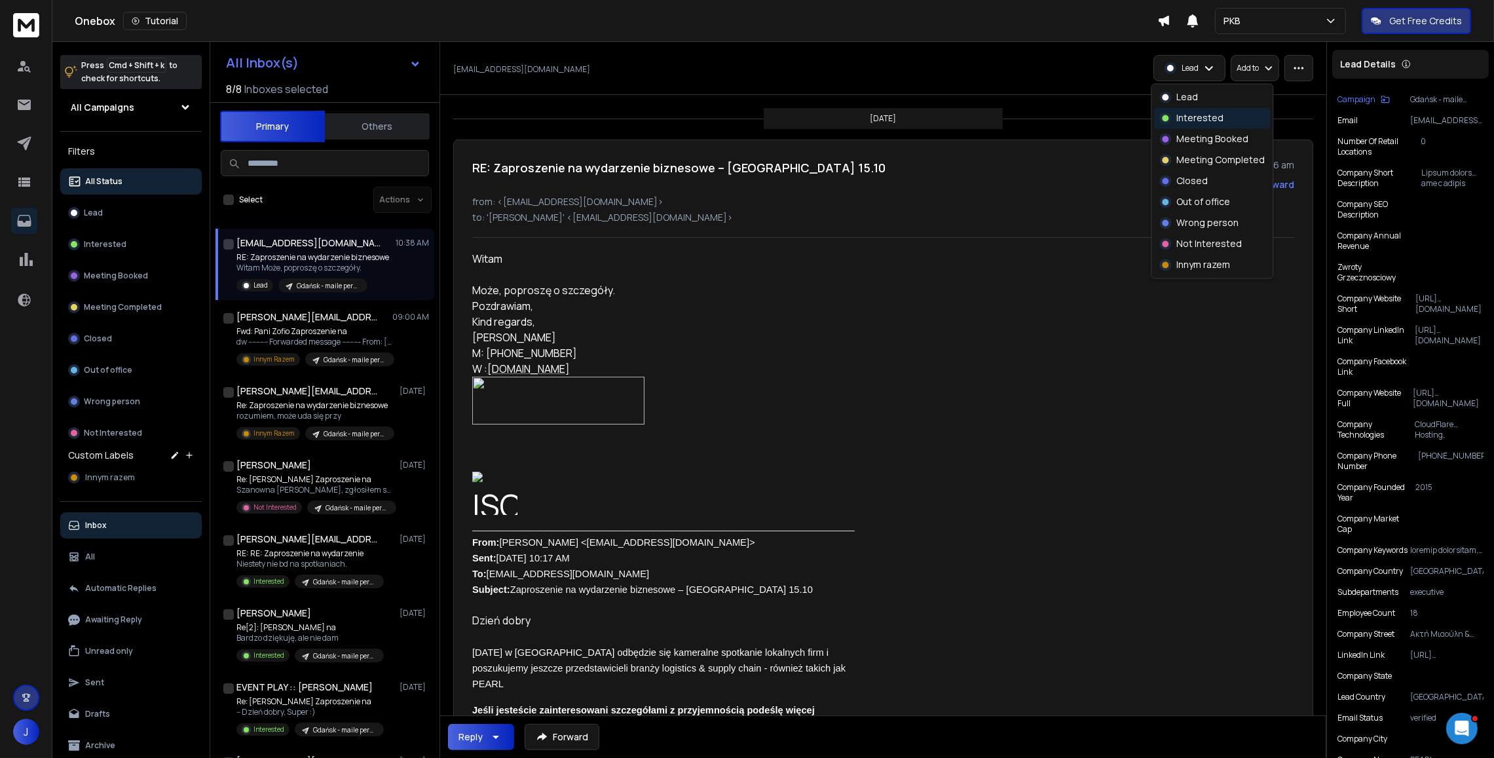
click at [1220, 122] on p "Interested" at bounding box center [1200, 118] width 47 height 13
